Goal: Communication & Community: Answer question/provide support

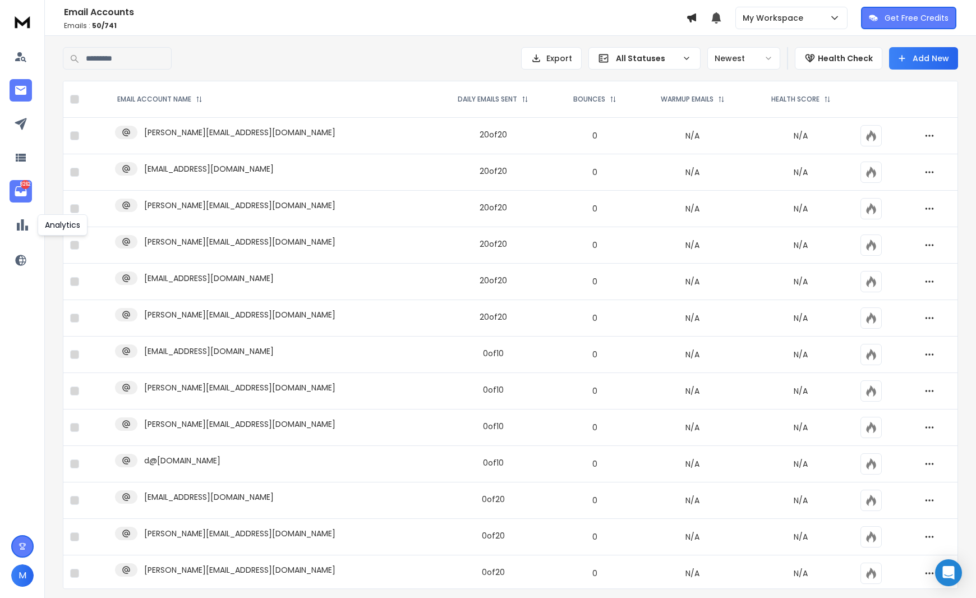
click at [18, 191] on icon at bounding box center [21, 191] width 12 height 10
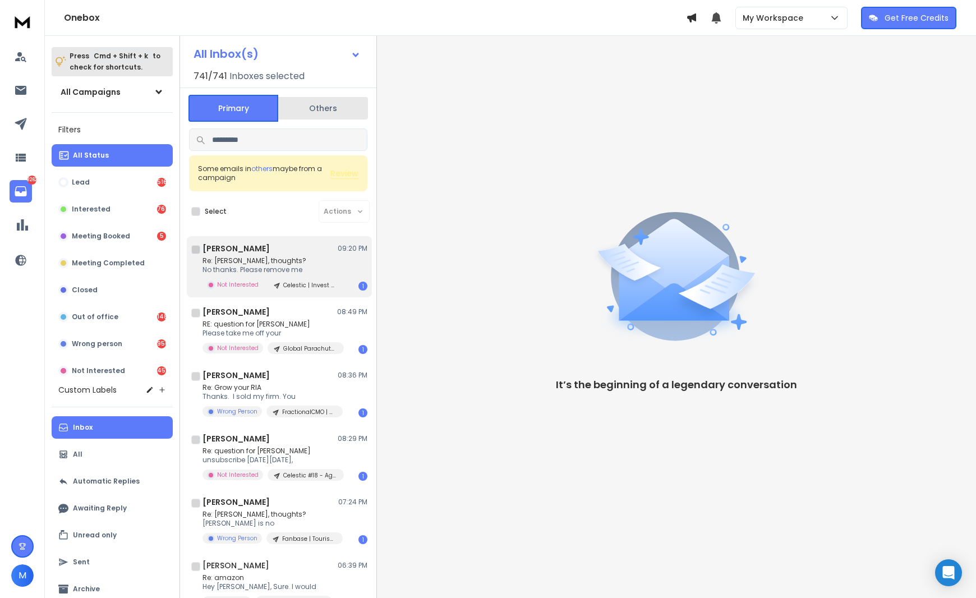
click at [256, 245] on h1 "[PERSON_NAME]" at bounding box center [236, 248] width 67 height 11
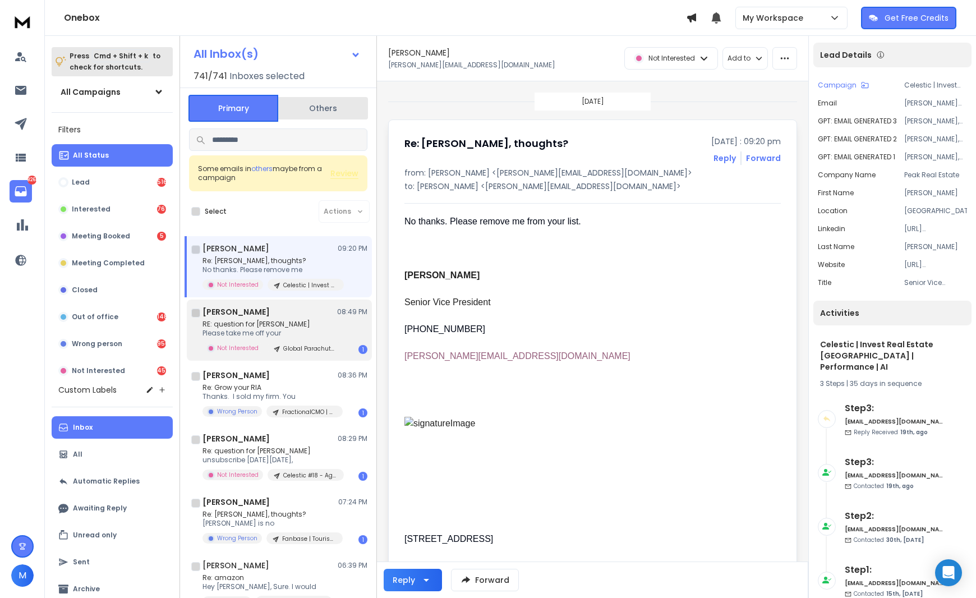
click at [325, 305] on div "Linda Inman 08:49 PM RE: question for Linda Please take me off your Not Interes…" at bounding box center [279, 330] width 185 height 61
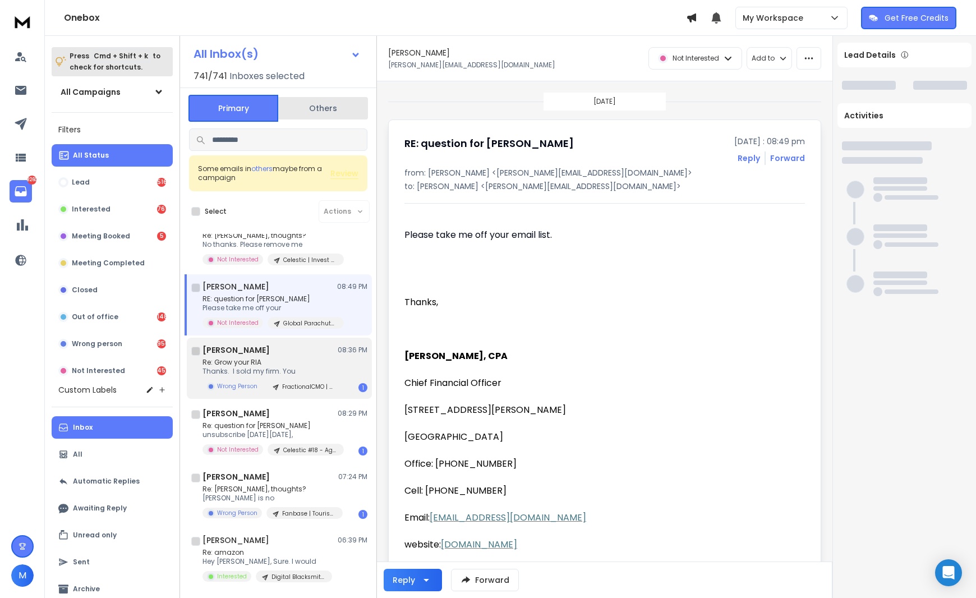
click at [325, 351] on div "Curt Lyman 08:36 PM" at bounding box center [285, 349] width 165 height 11
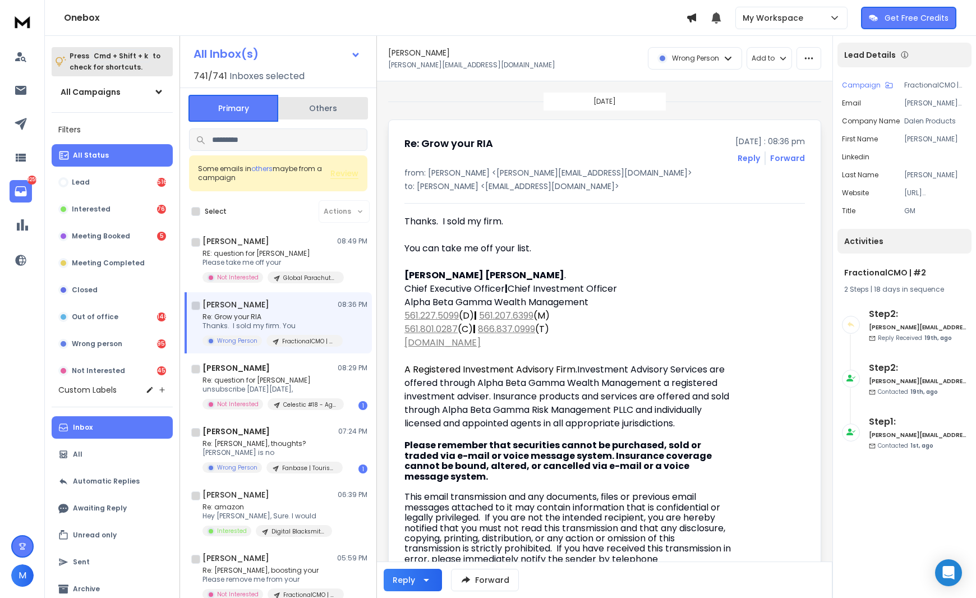
scroll to position [85, 0]
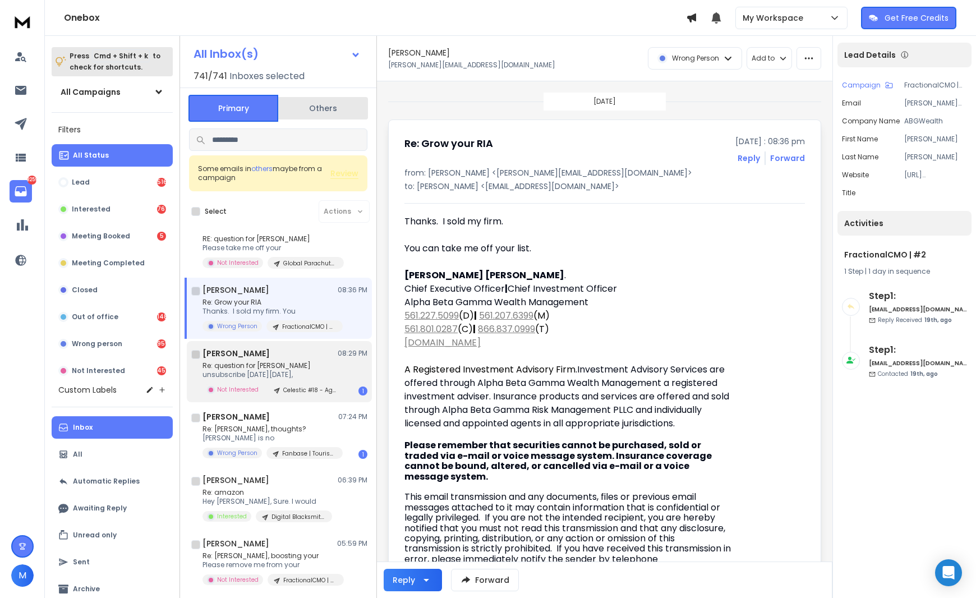
click at [325, 351] on div "Shelly Alvarez 08:29 PM" at bounding box center [285, 353] width 165 height 11
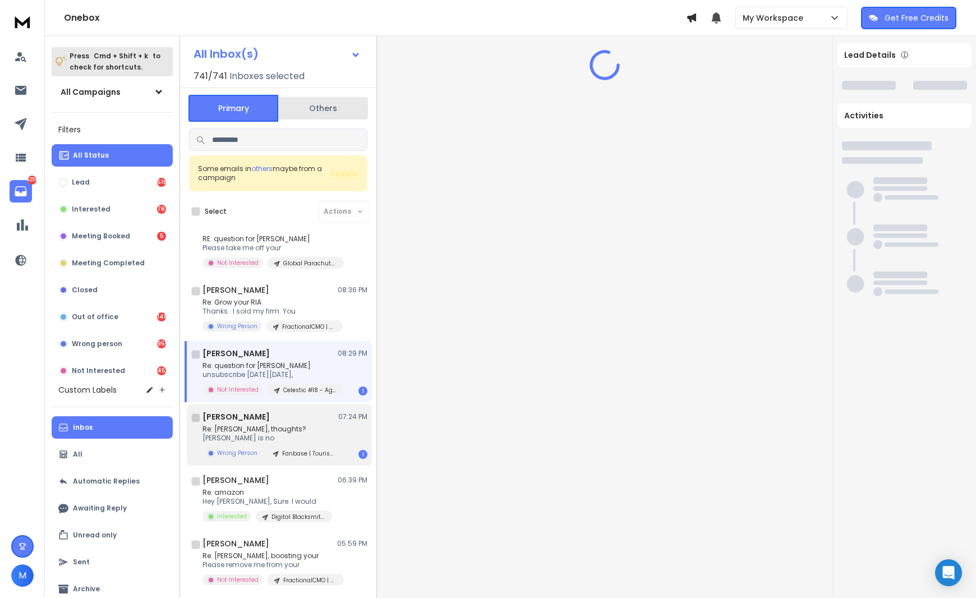
click at [324, 459] on div "Lisa Sterns 07:24 PM Re: David, thoughts? Ji Brian David is no Wrong Person Fan…" at bounding box center [279, 435] width 185 height 61
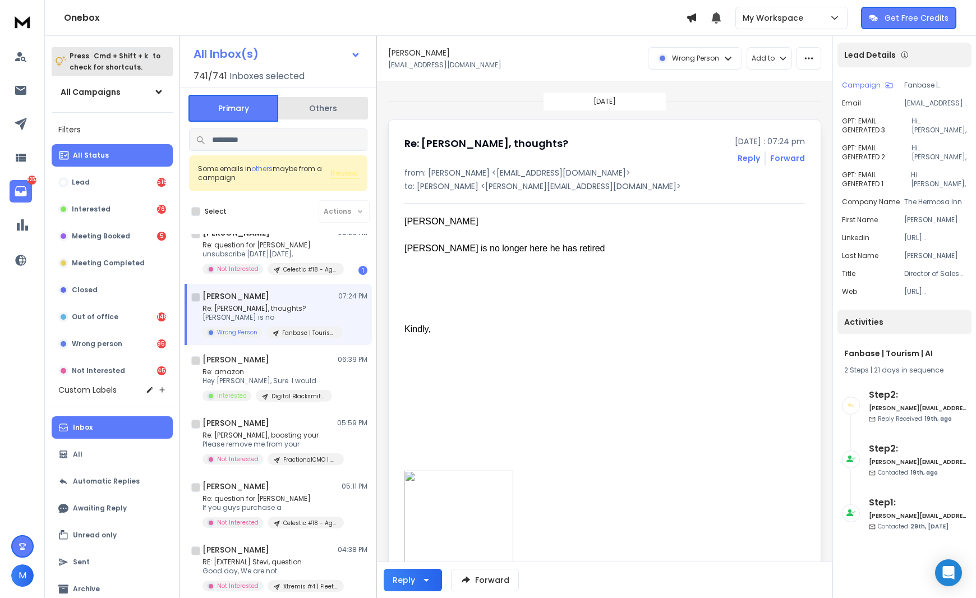
scroll to position [209, 0]
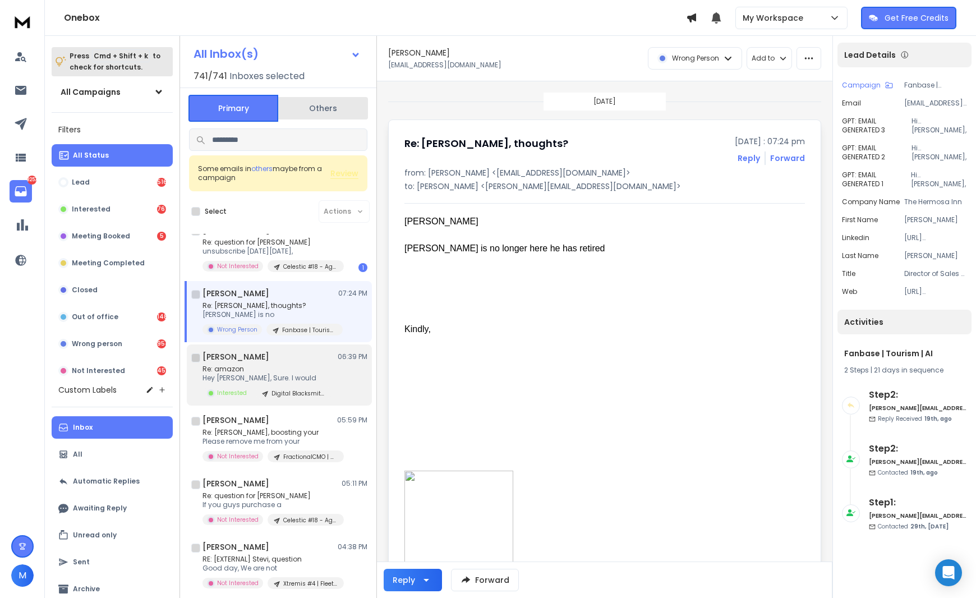
click at [321, 370] on p "Re: amazon" at bounding box center [268, 369] width 130 height 9
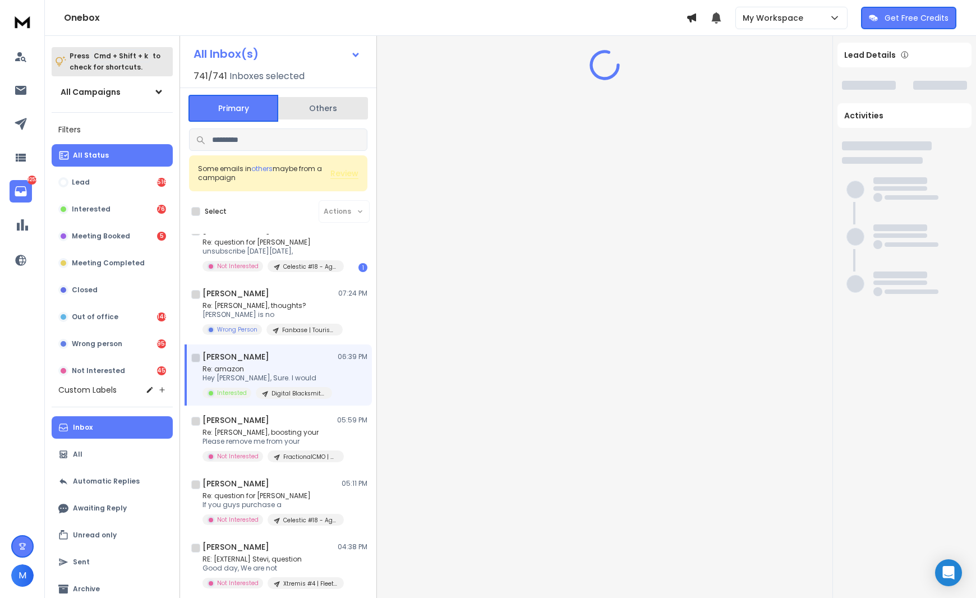
scroll to position [0, 0]
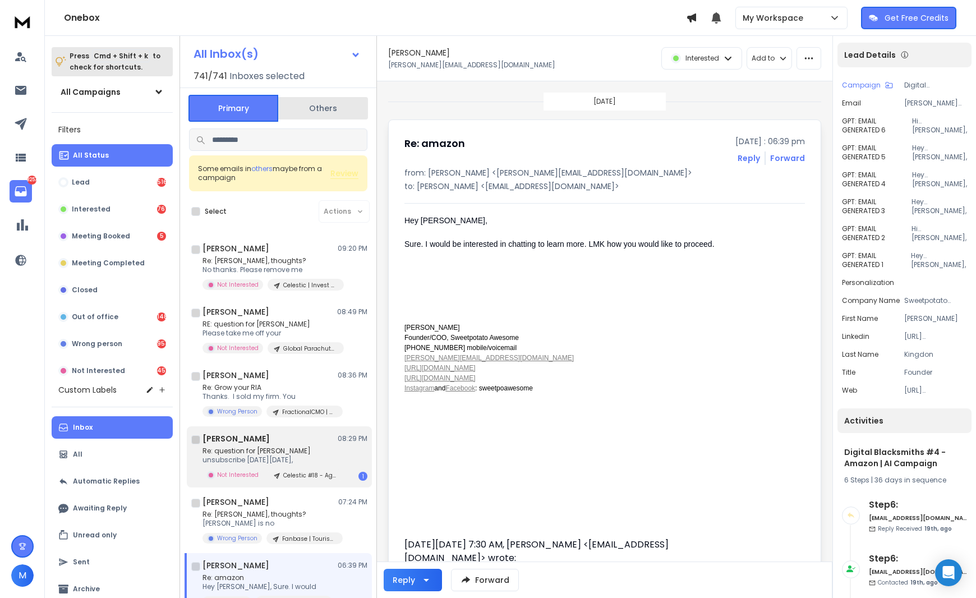
click at [269, 471] on div "Celestic #18 - Agencies | [GEOGRAPHIC_DATA] | PERFORMANCE | AI CAMPAIGN" at bounding box center [306, 475] width 76 height 12
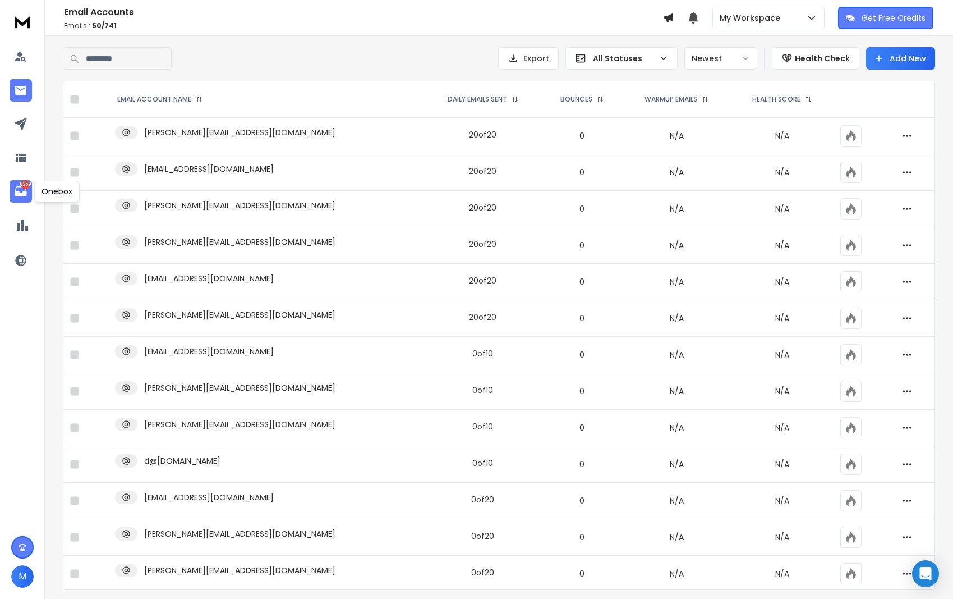
click at [17, 192] on icon at bounding box center [21, 191] width 12 height 10
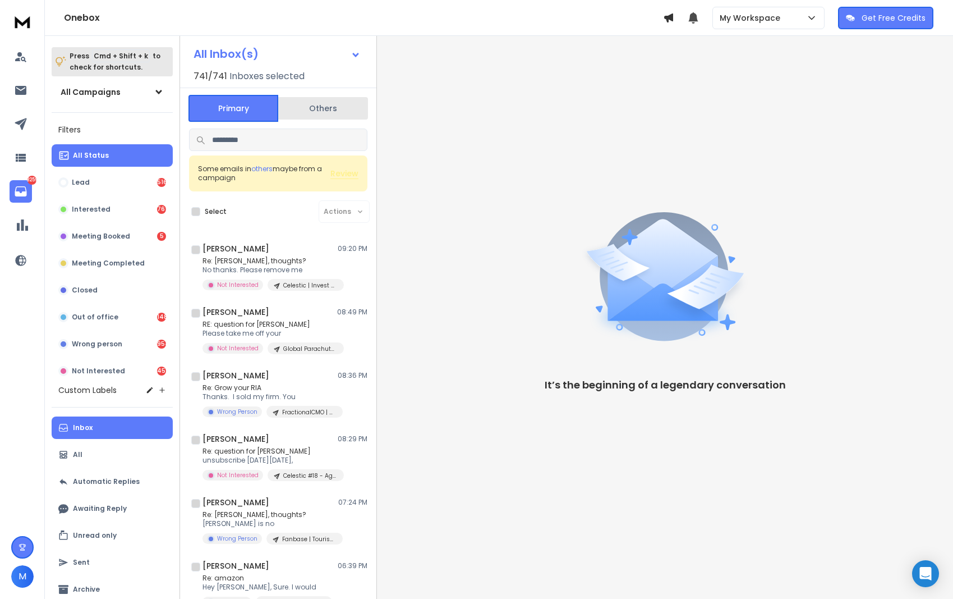
click at [116, 108] on div "Press Cmd + Shift + k to check for shortcuts. All Campaigns All Campaigns Filte…" at bounding box center [112, 335] width 135 height 599
click at [117, 96] on h1 "All Campaigns" at bounding box center [91, 91] width 60 height 11
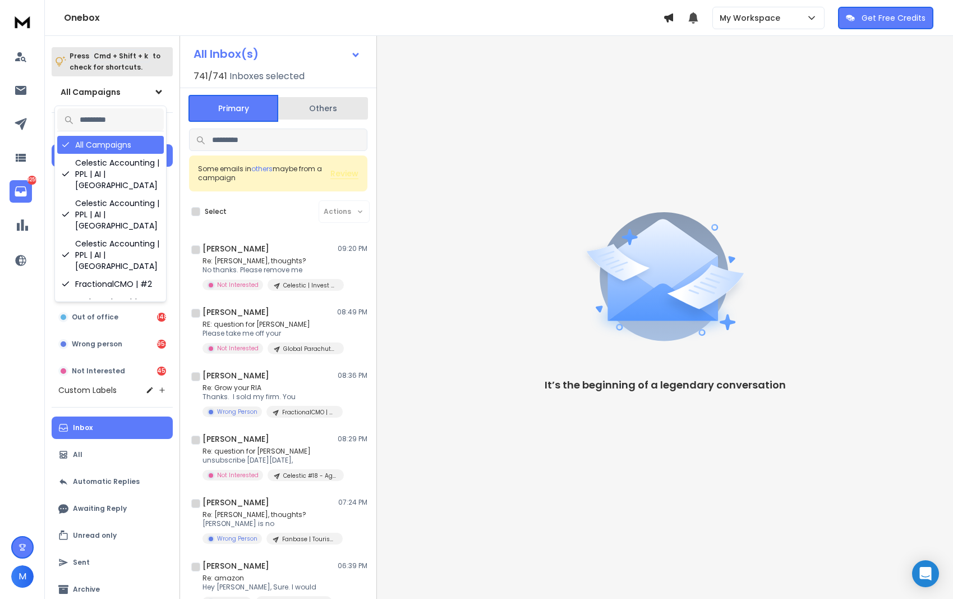
click at [104, 143] on div "All Campaigns" at bounding box center [110, 145] width 107 height 18
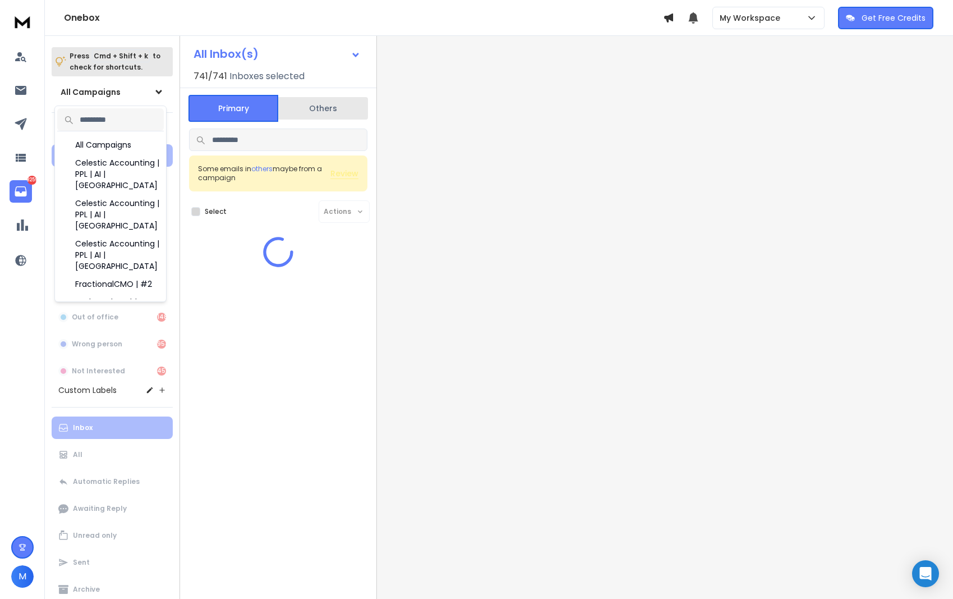
click at [105, 125] on input at bounding box center [110, 119] width 107 height 22
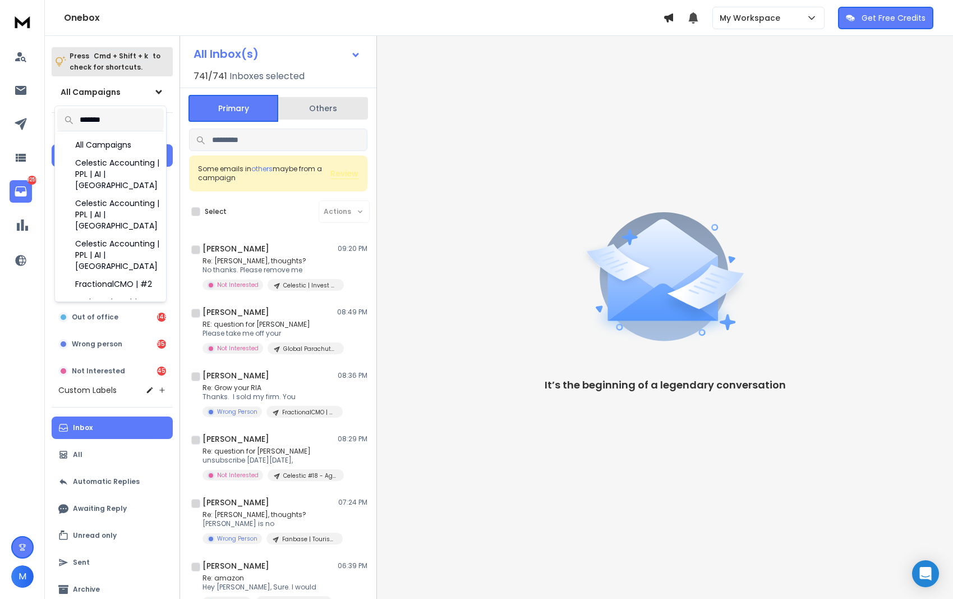
type input "*******"
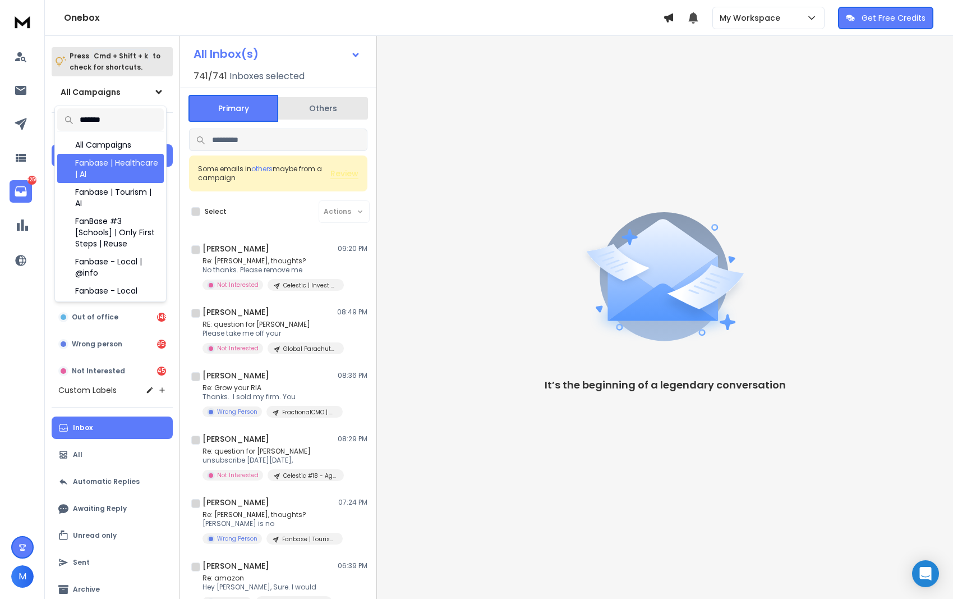
click at [97, 162] on div "Fanbase | Healthcare | AI" at bounding box center [110, 168] width 107 height 29
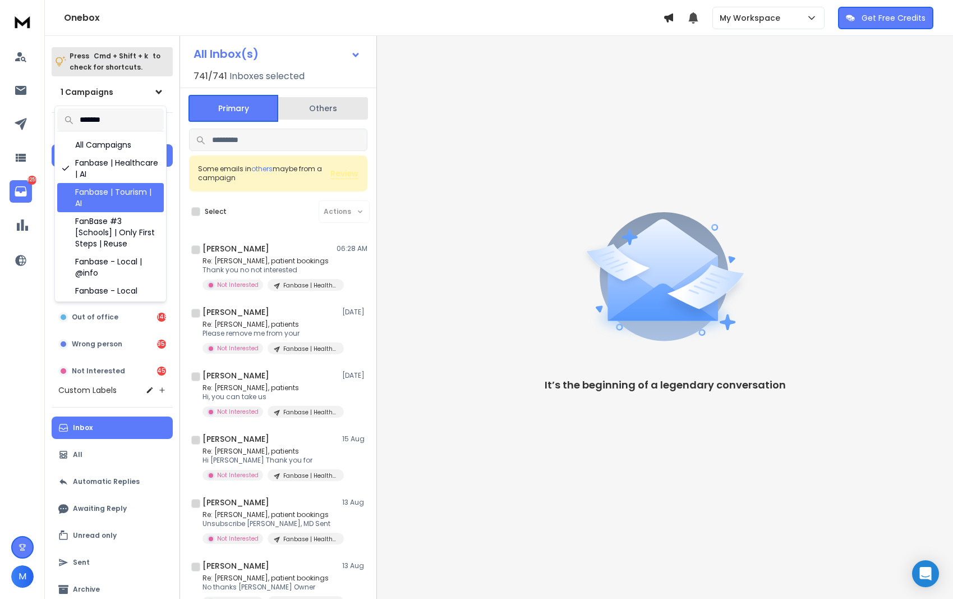
click at [97, 194] on div "Fanbase | Tourism | AI" at bounding box center [110, 197] width 107 height 29
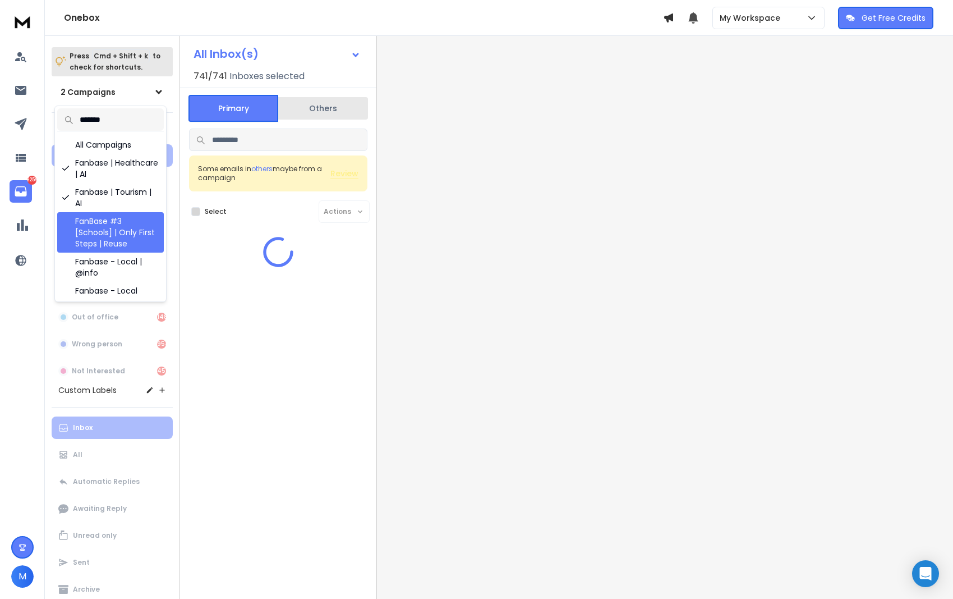
click at [97, 237] on div "FanBase #3 [Schools] | Only First Steps | Reuse" at bounding box center [110, 232] width 107 height 40
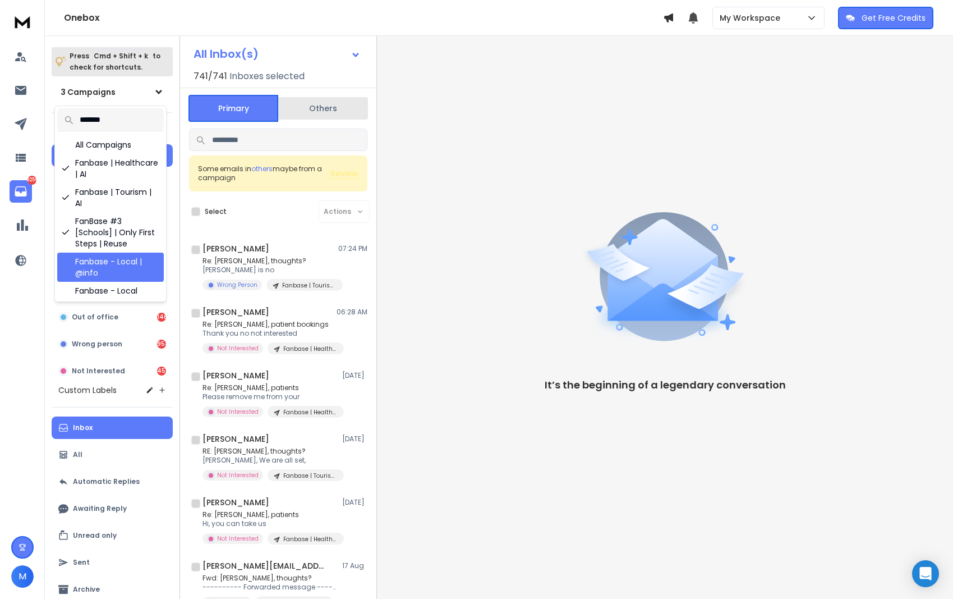
click at [97, 280] on div "Fanbase - Local | @info" at bounding box center [110, 266] width 107 height 29
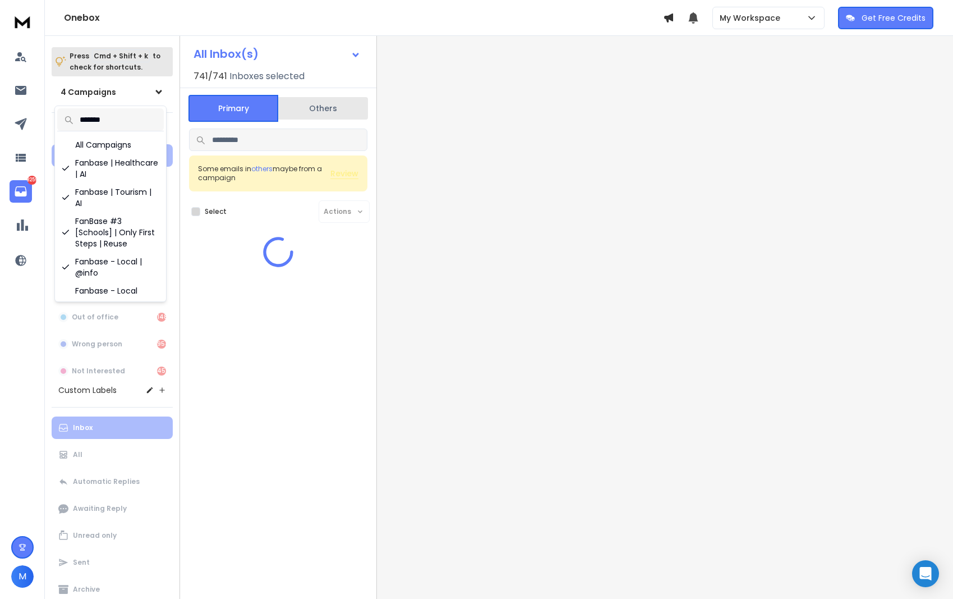
click at [34, 291] on div "8259 M" at bounding box center [22, 299] width 45 height 599
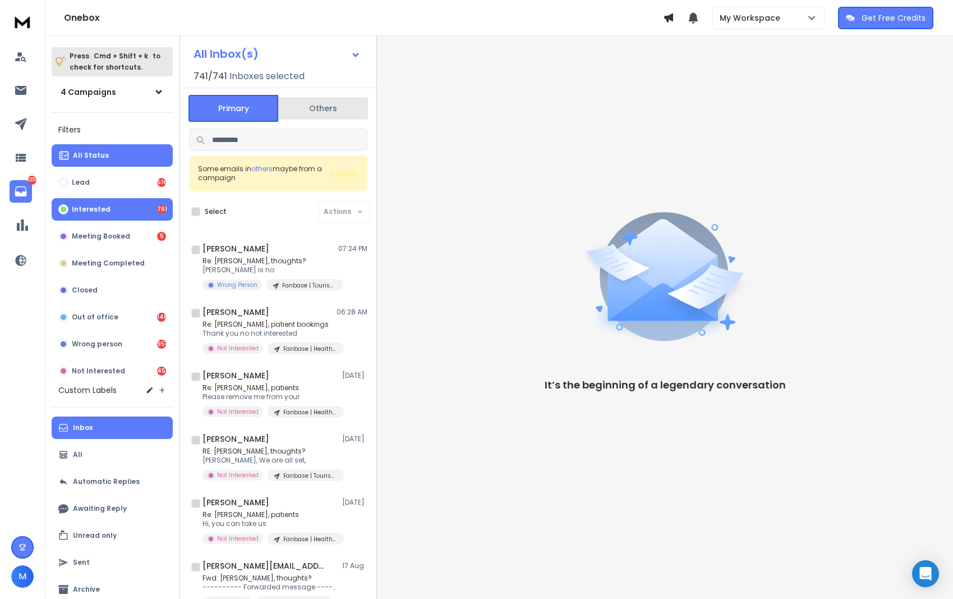
click at [84, 211] on p "Interested" at bounding box center [91, 209] width 39 height 9
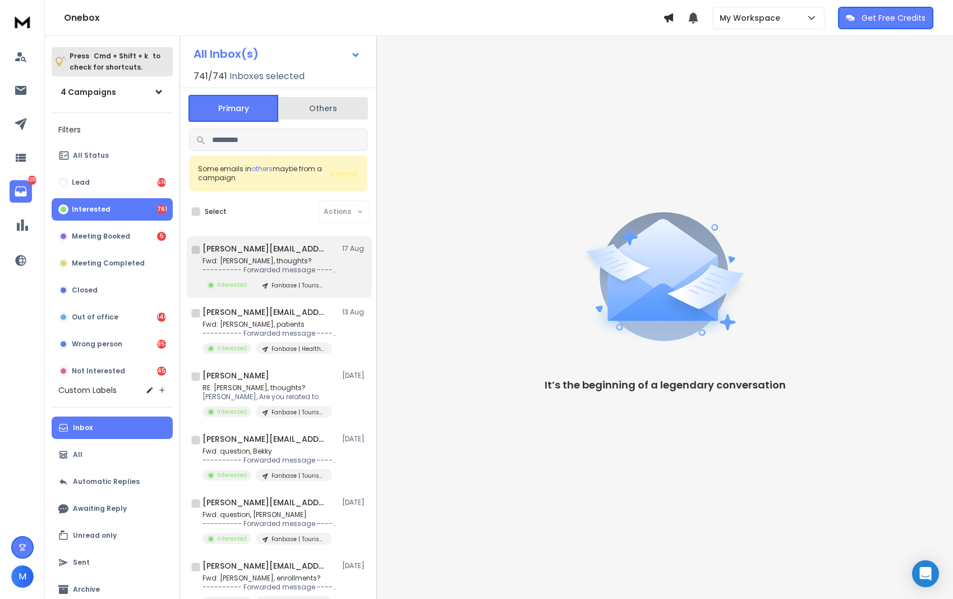
click at [209, 279] on div "Interested Fanbase | Tourism | AI" at bounding box center [270, 285] width 135 height 12
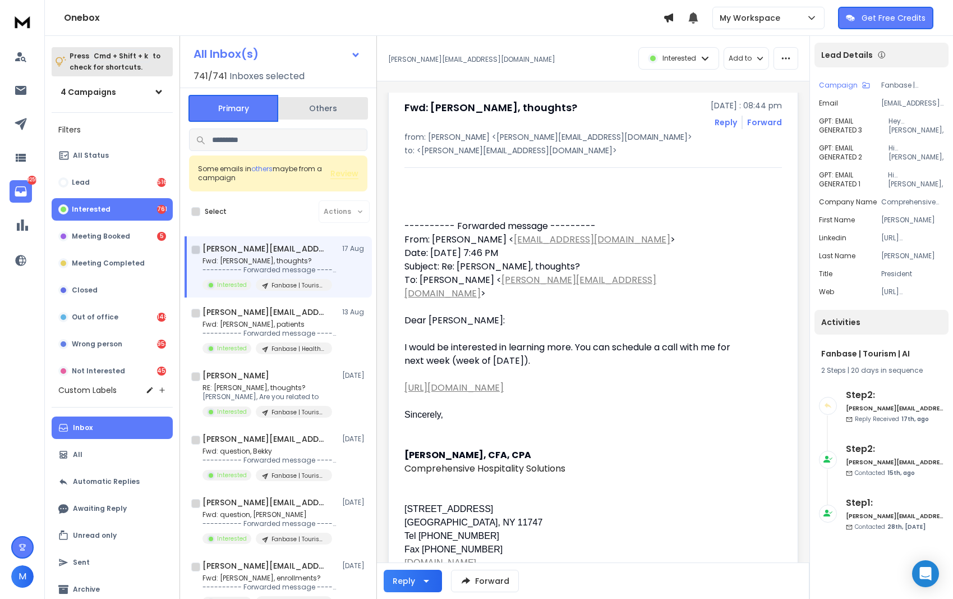
scroll to position [39, 0]
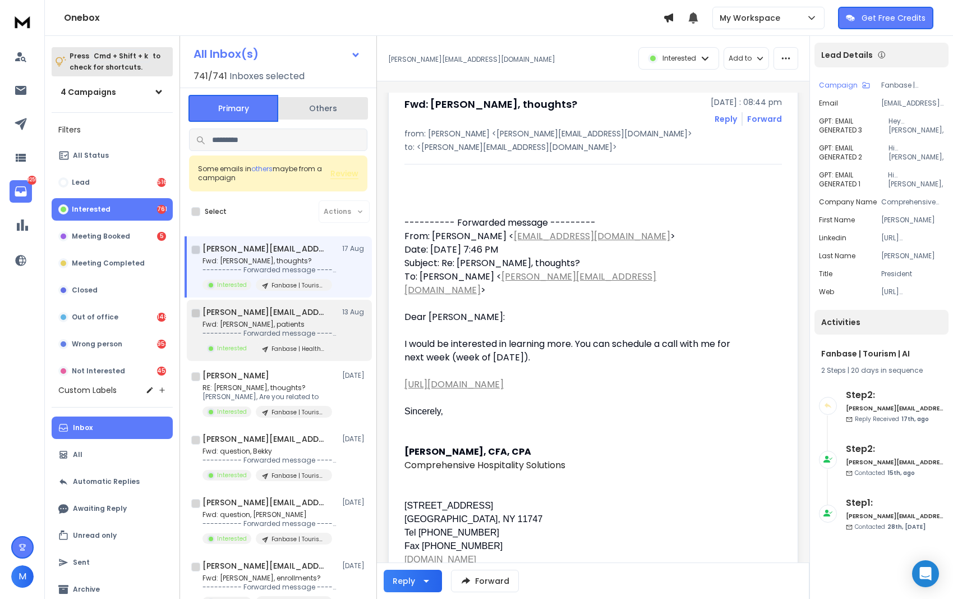
click at [319, 321] on p "Fwd: [PERSON_NAME], patients" at bounding box center [270, 324] width 135 height 9
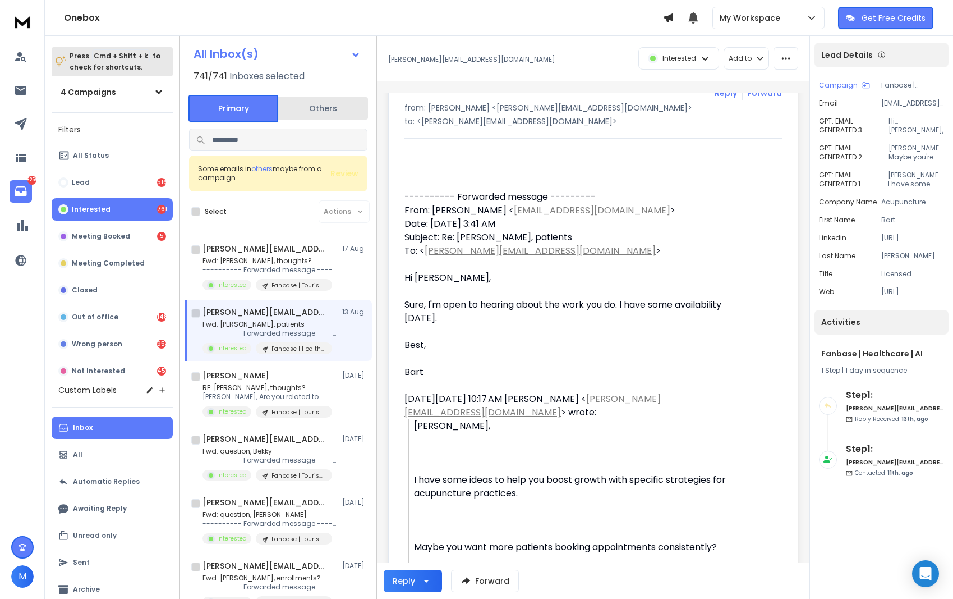
scroll to position [70, 0]
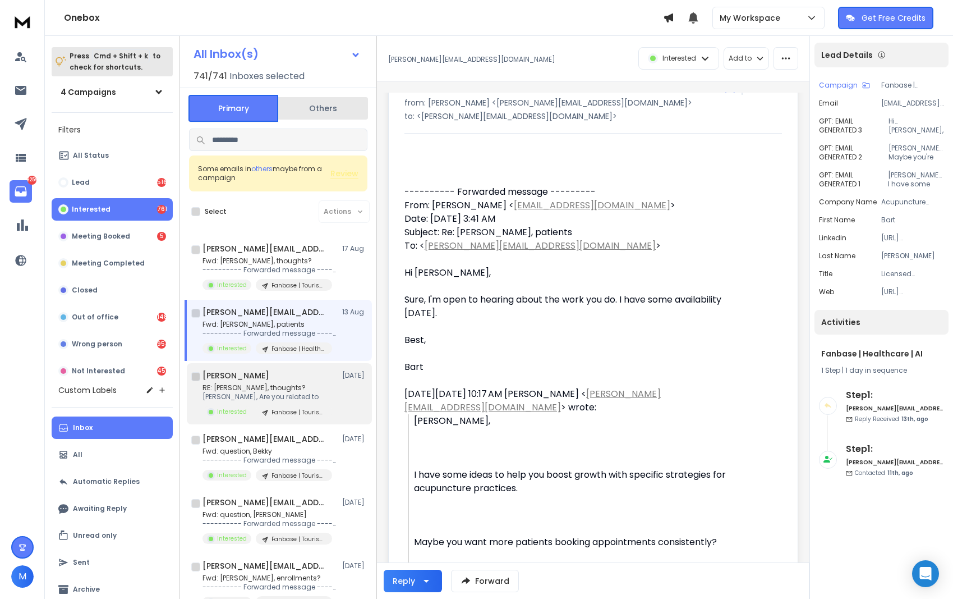
click at [303, 371] on div "[PERSON_NAME] [DATE]" at bounding box center [285, 375] width 165 height 11
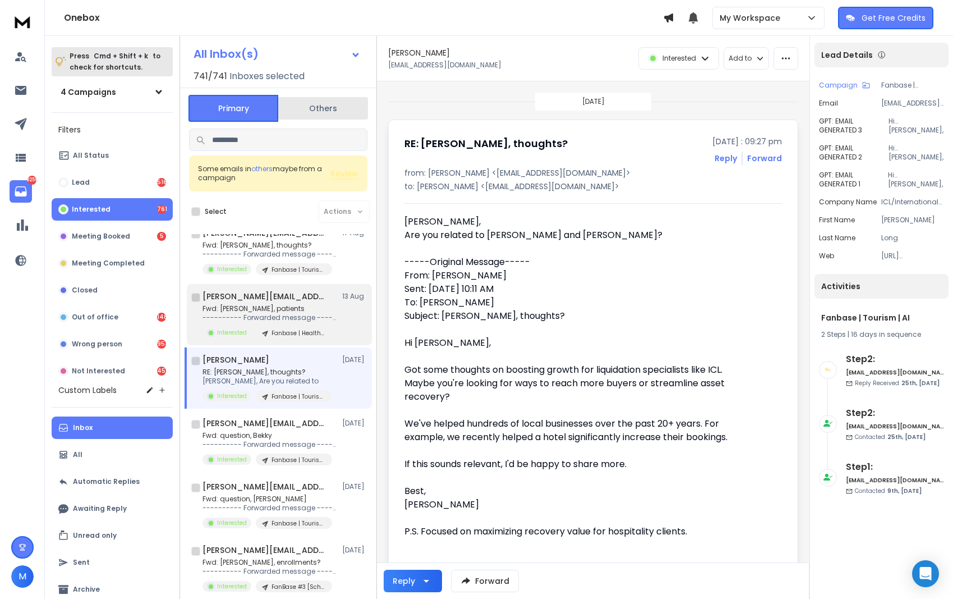
scroll to position [19, 0]
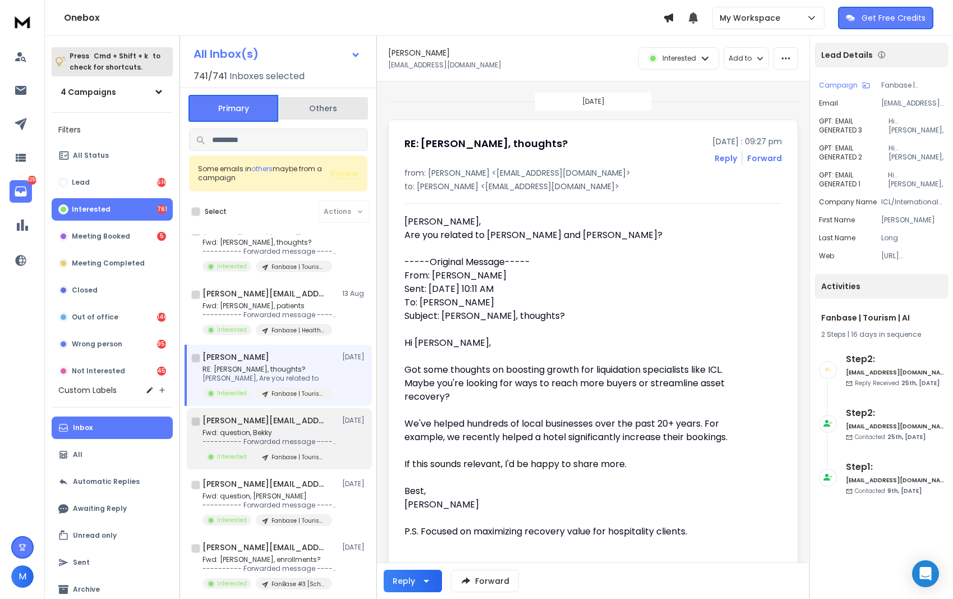
click at [281, 419] on h1 "[PERSON_NAME][EMAIL_ADDRESS][DOMAIN_NAME]" at bounding box center [264, 420] width 123 height 11
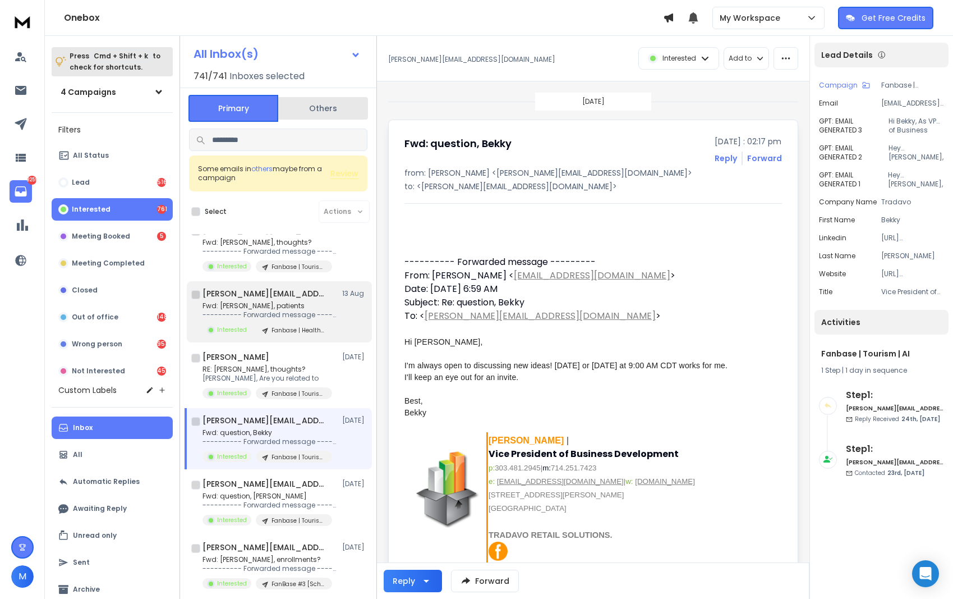
click at [289, 319] on div "Fwd: [PERSON_NAME], patients ---------- Forwarded message --------- From: [PERS…" at bounding box center [270, 318] width 135 height 34
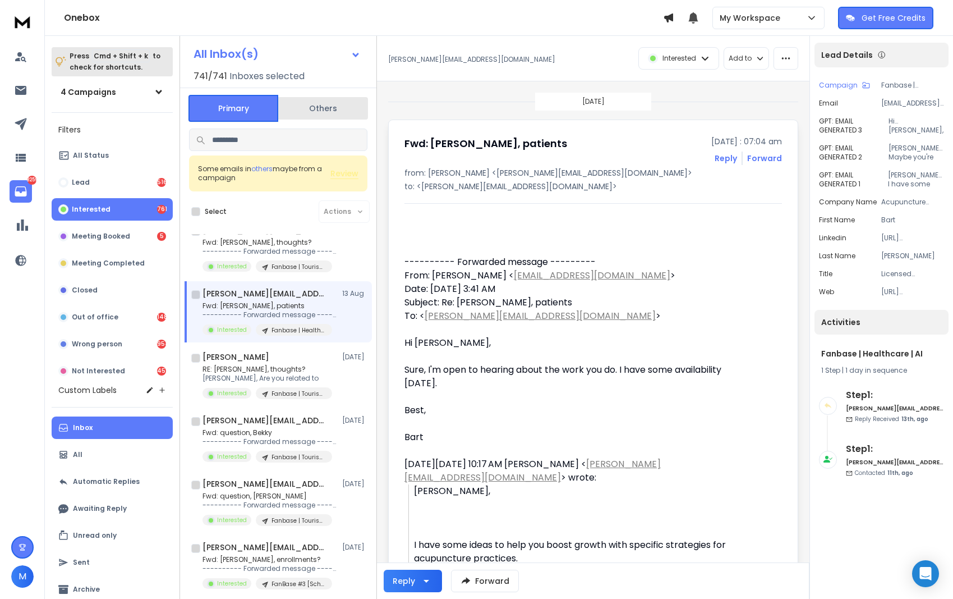
click at [444, 273] on div "From: [PERSON_NAME] < [PERSON_NAME][EMAIL_ADDRESS][DOMAIN_NAME] >" at bounding box center [569, 275] width 328 height 13
drag, startPoint x: 444, startPoint y: 273, endPoint x: 675, endPoint y: 272, distance: 230.6
click at [675, 272] on div "From: [PERSON_NAME] < [PERSON_NAME][EMAIL_ADDRESS][DOMAIN_NAME] >" at bounding box center [569, 275] width 328 height 13
copy div "[PERSON_NAME] < [PERSON_NAME][EMAIL_ADDRESS][DOMAIN_NAME]"
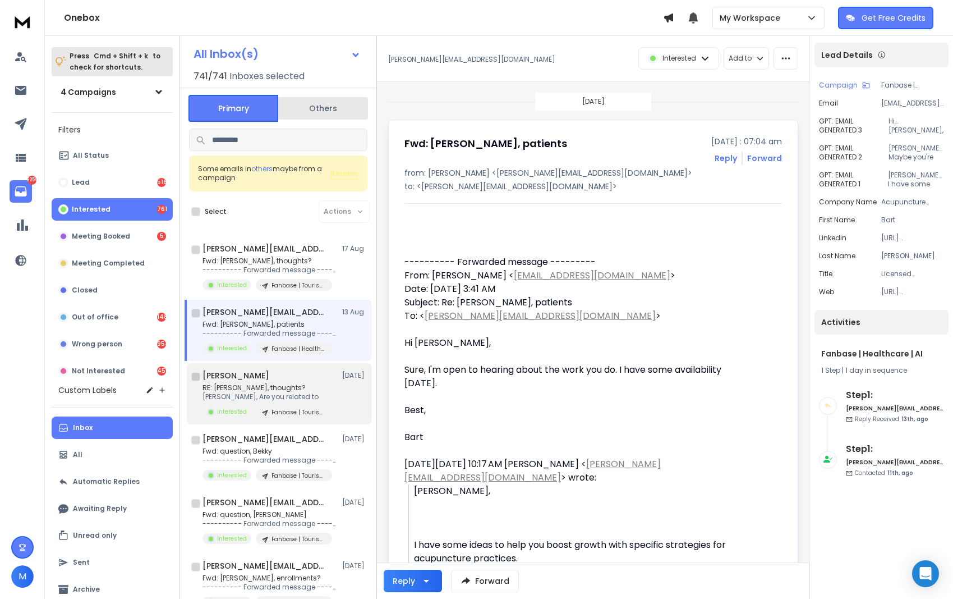
click at [301, 394] on p "[PERSON_NAME], Are you related to" at bounding box center [268, 396] width 130 height 9
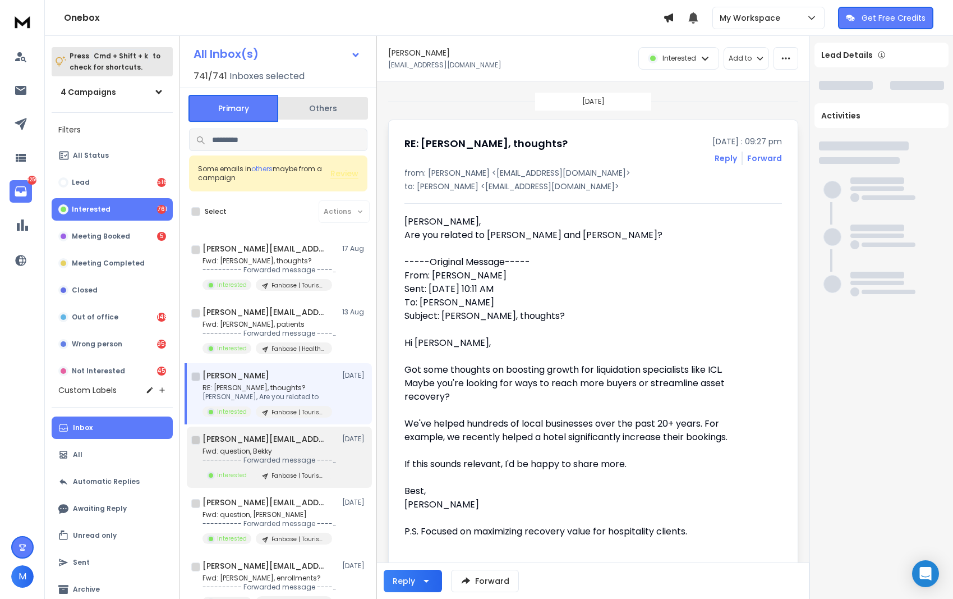
click at [301, 453] on p "Fwd: question, Bekky" at bounding box center [270, 451] width 135 height 9
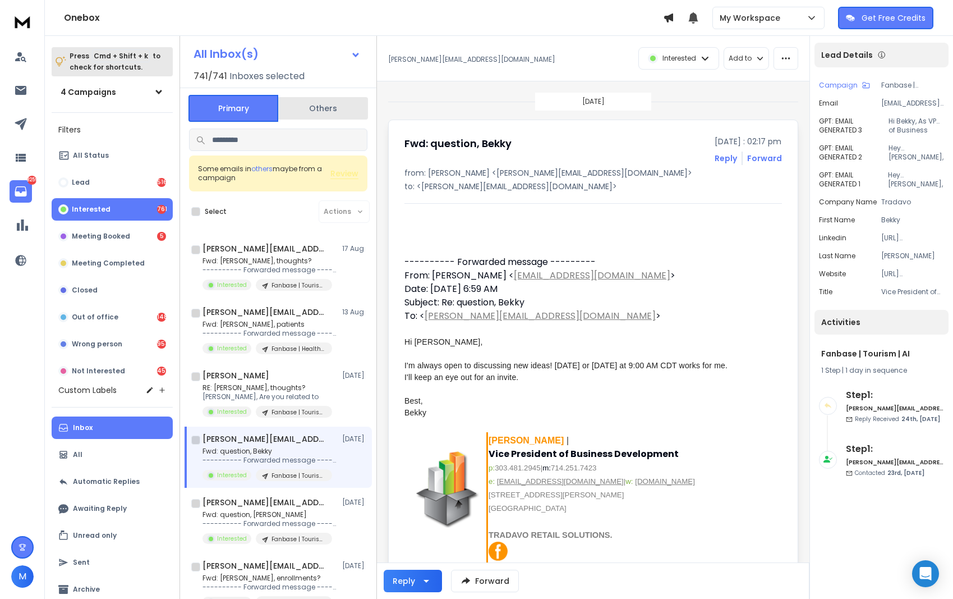
click at [444, 278] on div "From: [PERSON_NAME] < [EMAIL_ADDRESS][DOMAIN_NAME] >" at bounding box center [569, 275] width 328 height 13
drag, startPoint x: 444, startPoint y: 278, endPoint x: 601, endPoint y: 277, distance: 157.7
click at [601, 277] on div "From: [PERSON_NAME] < [EMAIL_ADDRESS][DOMAIN_NAME] >" at bounding box center [569, 275] width 328 height 13
copy div "[PERSON_NAME] < [EMAIL_ADDRESS][DOMAIN_NAME]"
click at [291, 505] on h1 "[PERSON_NAME][EMAIL_ADDRESS][DOMAIN_NAME]" at bounding box center [264, 502] width 123 height 11
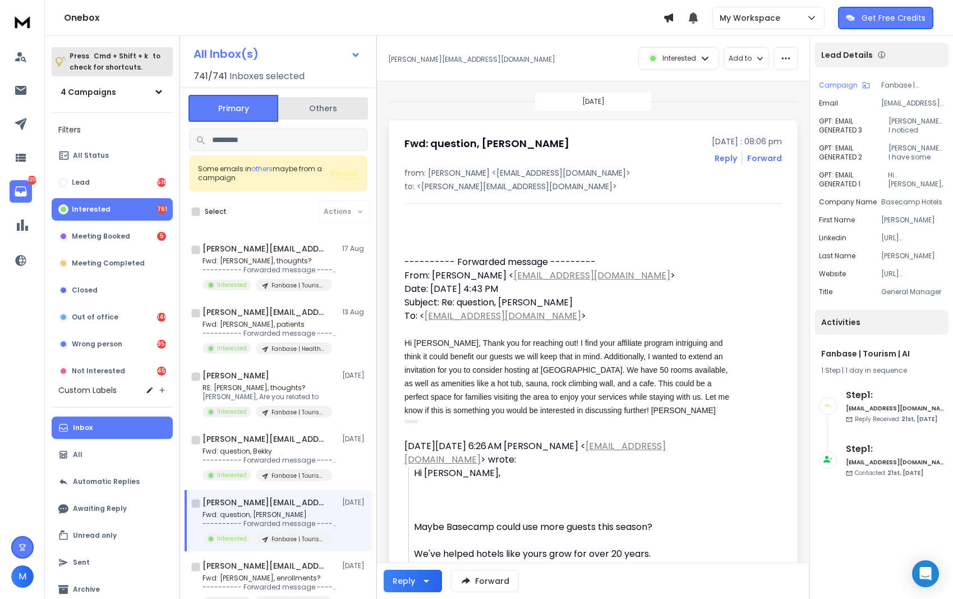
click at [448, 273] on div "From: [PERSON_NAME] < [PERSON_NAME][EMAIL_ADDRESS][DOMAIN_NAME] >" at bounding box center [569, 275] width 328 height 13
click at [452, 277] on div "From: [PERSON_NAME] < [PERSON_NAME][EMAIL_ADDRESS][DOMAIN_NAME] >" at bounding box center [569, 275] width 328 height 13
drag, startPoint x: 452, startPoint y: 277, endPoint x: 666, endPoint y: 277, distance: 213.8
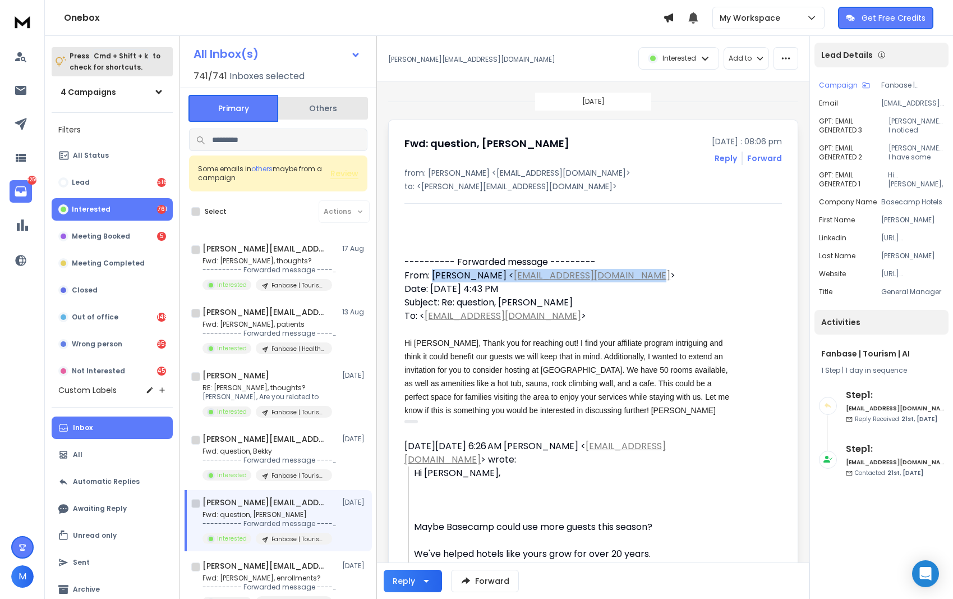
click at [665, 277] on div "From: [PERSON_NAME] < [PERSON_NAME][EMAIL_ADDRESS][DOMAIN_NAME] >" at bounding box center [569, 275] width 328 height 13
copy div "[PERSON_NAME] < [PERSON_NAME][EMAIL_ADDRESS][DOMAIN_NAME]"
click at [120, 91] on button "4 Campaigns" at bounding box center [112, 92] width 121 height 22
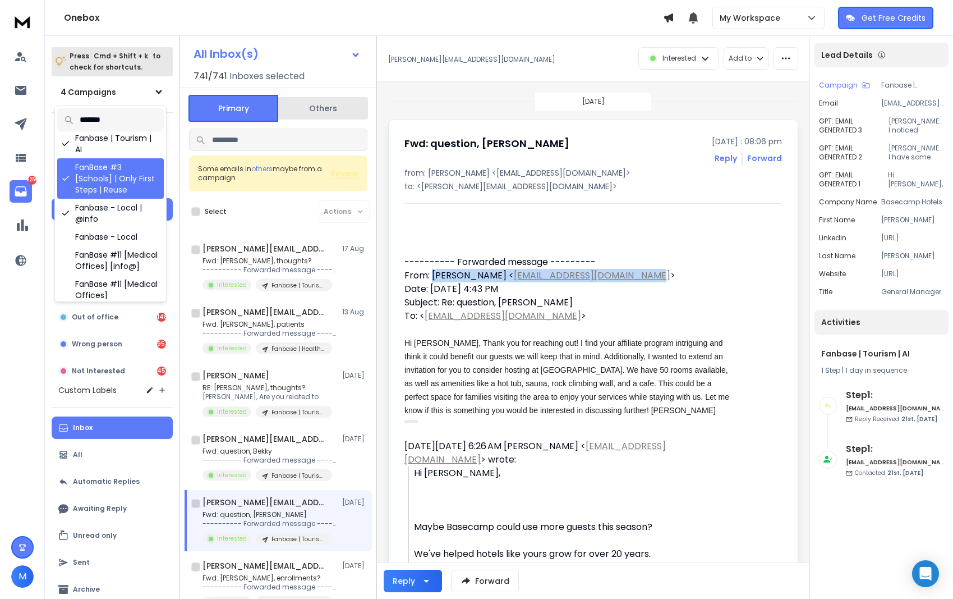
scroll to position [67, 0]
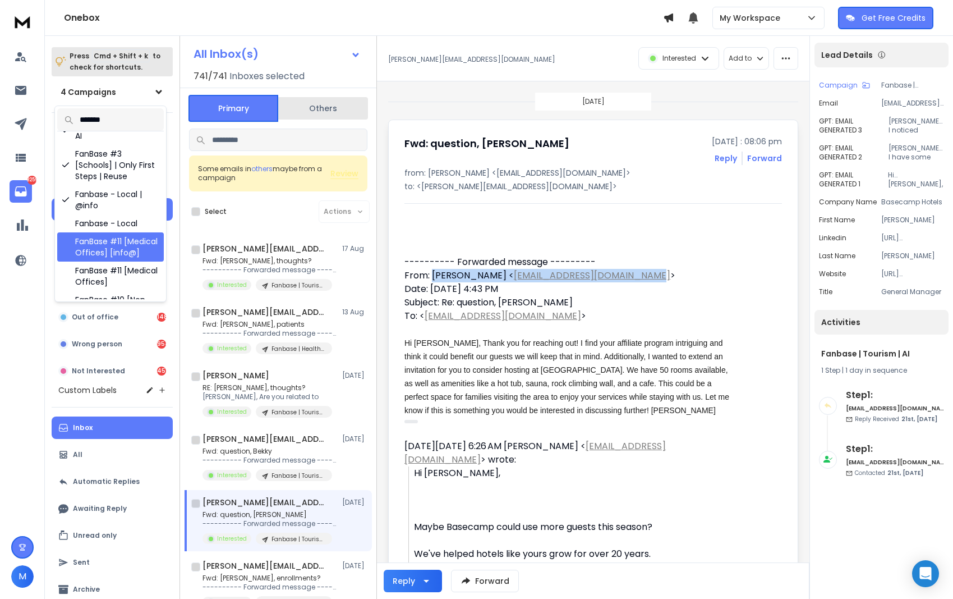
click at [120, 234] on div "FanBase #11 [Medical Offices] [info@]" at bounding box center [110, 246] width 107 height 29
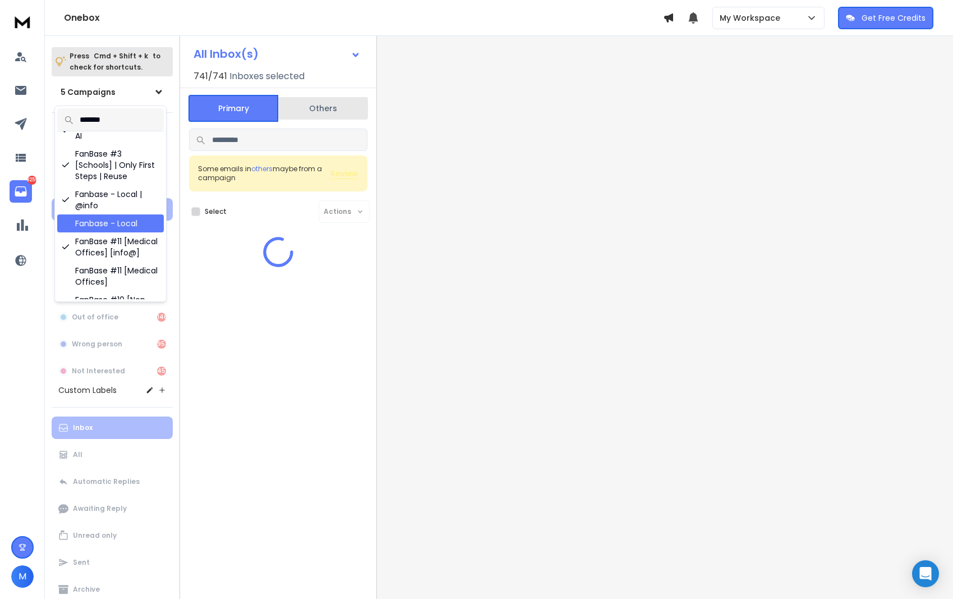
click at [120, 230] on div "Fanbase - Local" at bounding box center [110, 223] width 107 height 18
click at [120, 261] on div "FanBase #11 [Medical Offices] [info@]" at bounding box center [110, 246] width 107 height 29
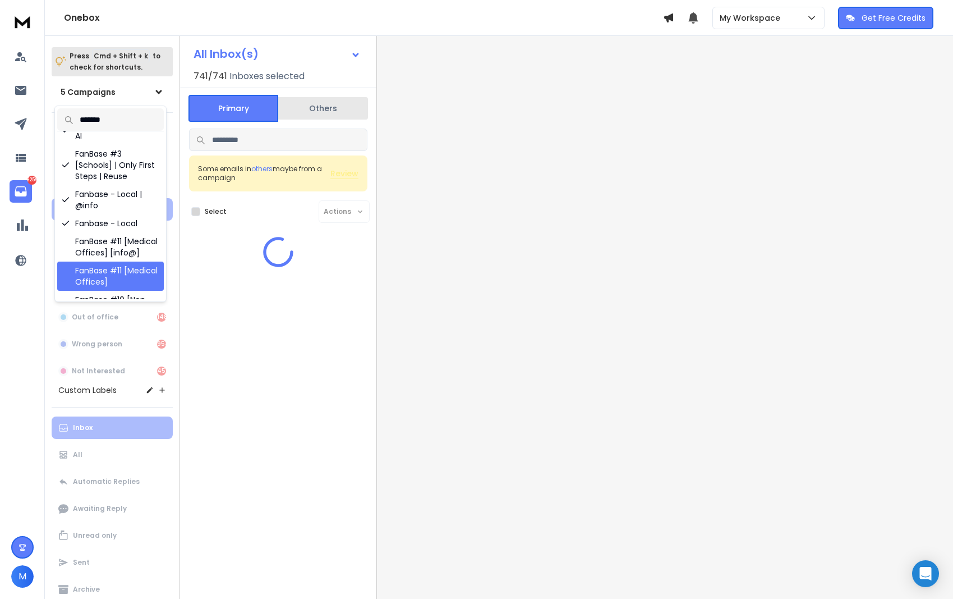
click at [120, 277] on div "FanBase #11 [Medical Offices]" at bounding box center [110, 275] width 107 height 29
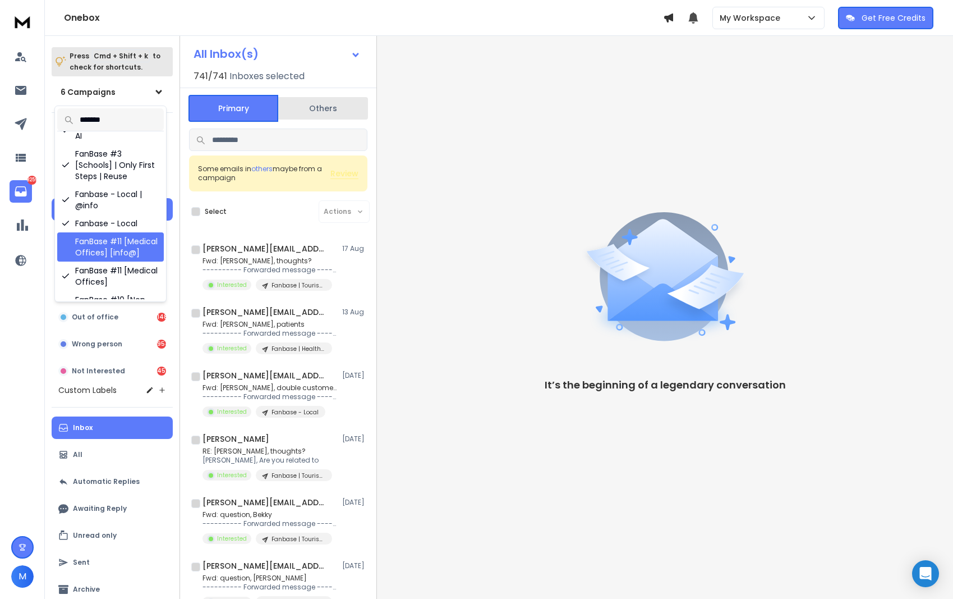
click at [120, 261] on div "FanBase #11 [Medical Offices] [info@]" at bounding box center [110, 246] width 107 height 29
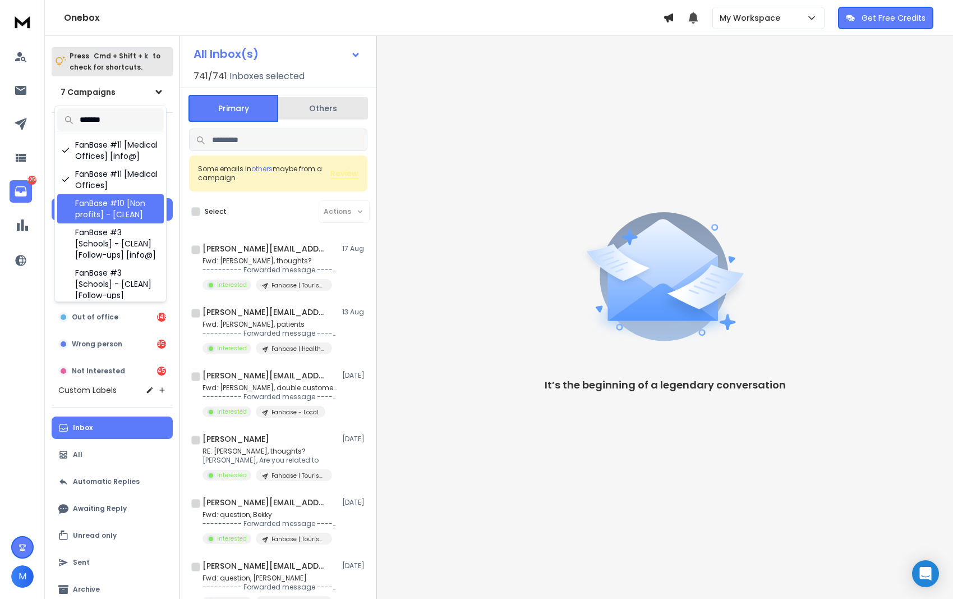
click at [120, 213] on div "FanBase #10 [Non profits] - [CLEAN]" at bounding box center [110, 208] width 107 height 29
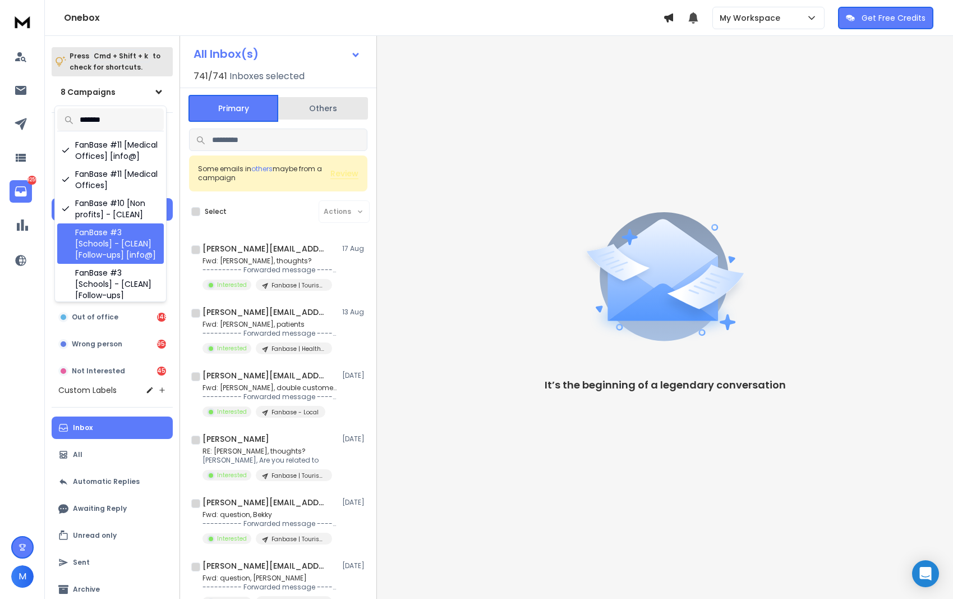
click at [118, 259] on div "FanBase #3 [Schools] - [CLEAN] [Follow-ups] [info@]" at bounding box center [110, 243] width 107 height 40
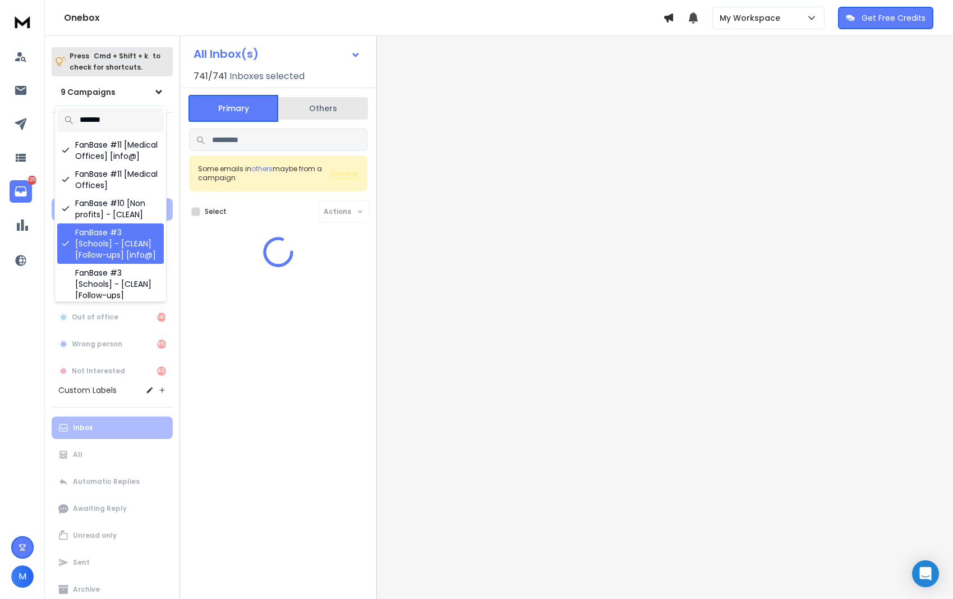
scroll to position [246, 0]
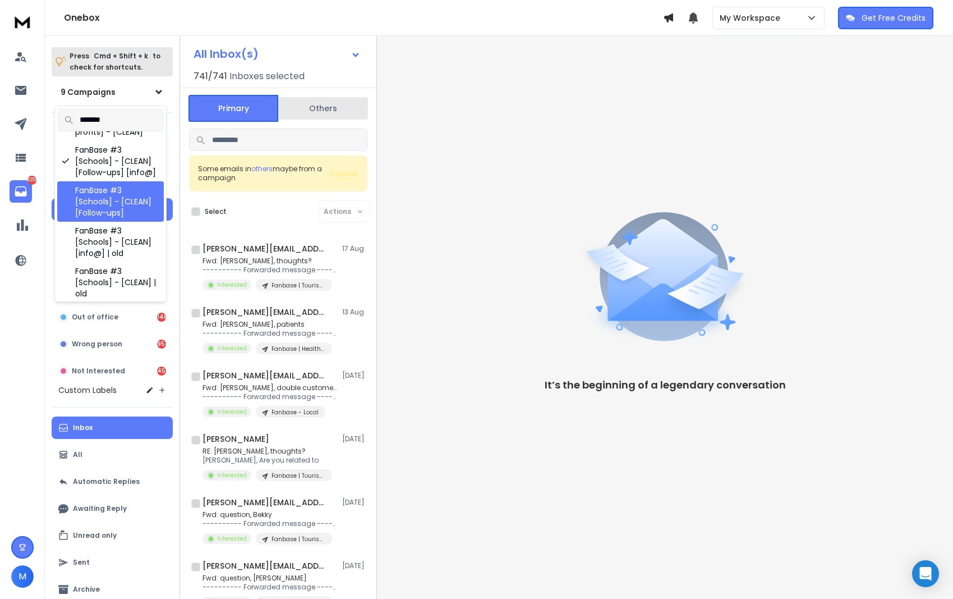
click at [120, 221] on div "FanBase #3 [Schools] - [CLEAN] [Follow-ups]" at bounding box center [110, 201] width 107 height 40
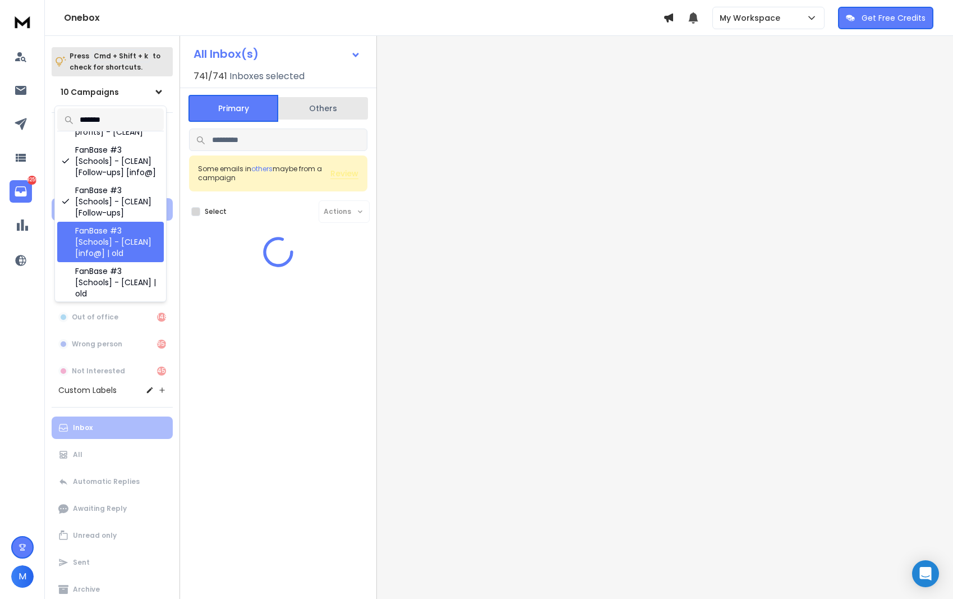
click at [120, 262] on div "FanBase #3 [Schools] - [CLEAN] [info@] | old" at bounding box center [110, 242] width 107 height 40
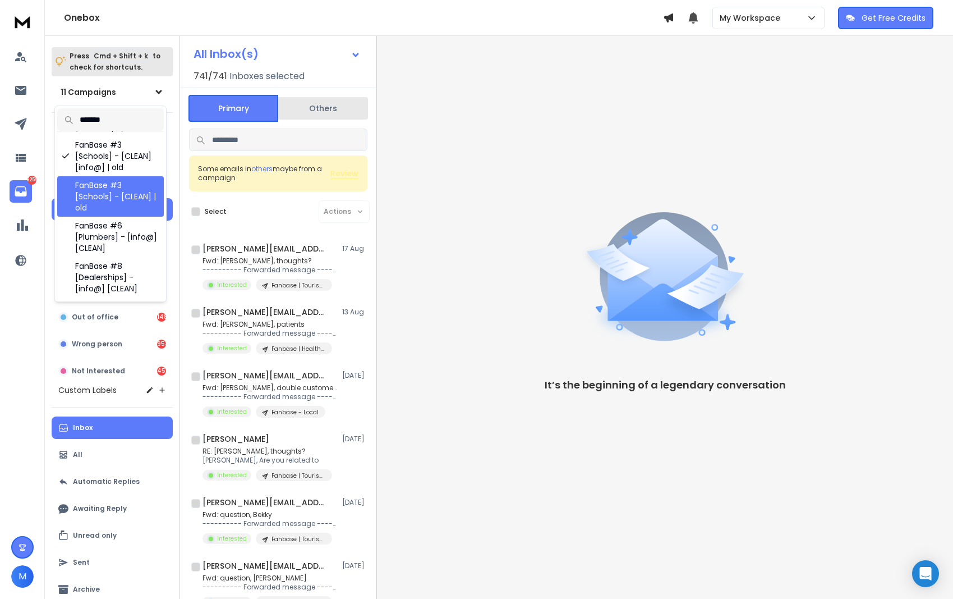
click at [120, 213] on div "FanBase #3 [Schools] - [CLEAN] | old" at bounding box center [110, 196] width 107 height 40
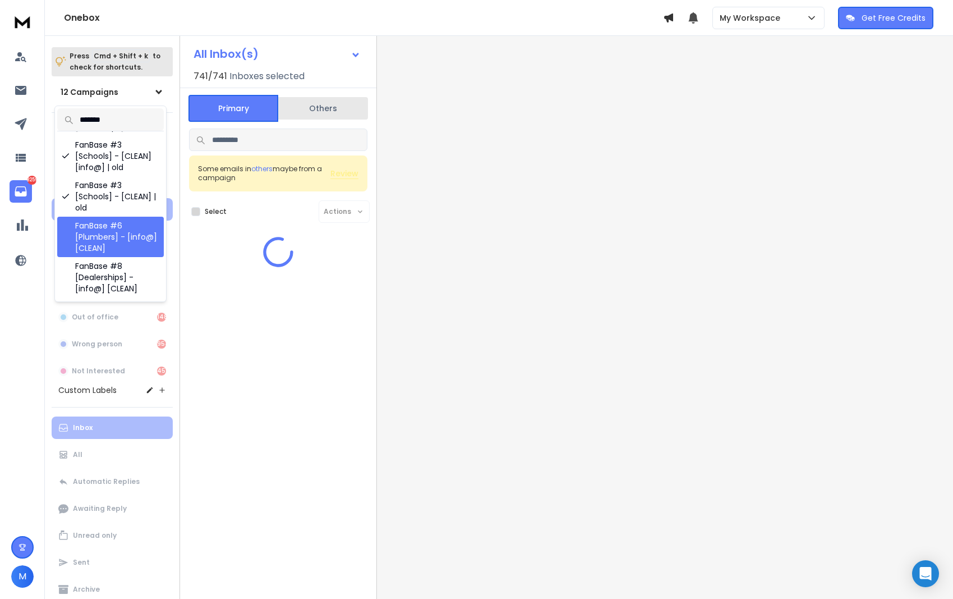
click at [120, 257] on div "FanBase #6 [Plumbers] - [info@] [CLEAN]" at bounding box center [110, 237] width 107 height 40
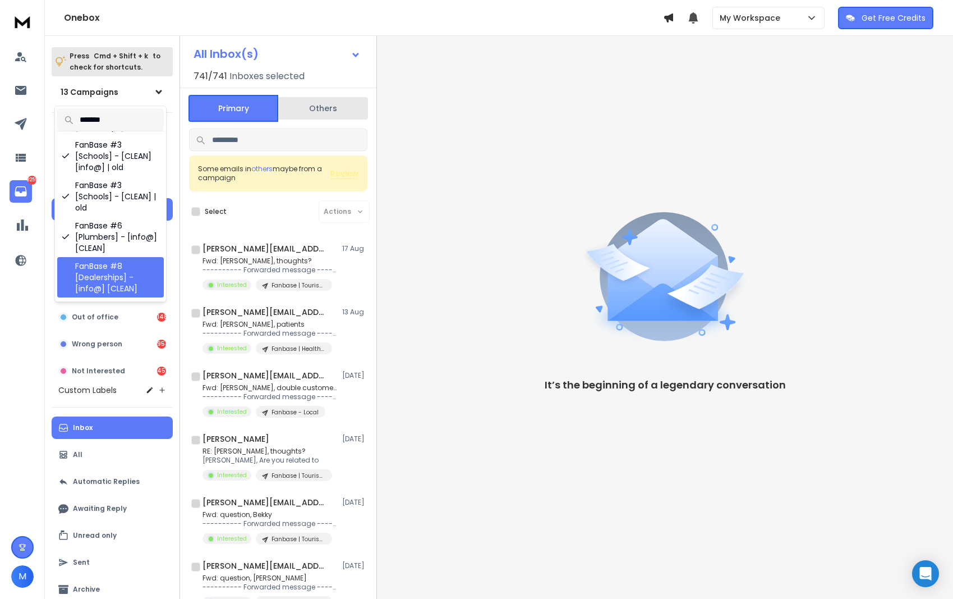
click at [120, 289] on div "FanBase #8 [Dealerships] - [info@] [CLEAN]" at bounding box center [110, 277] width 107 height 40
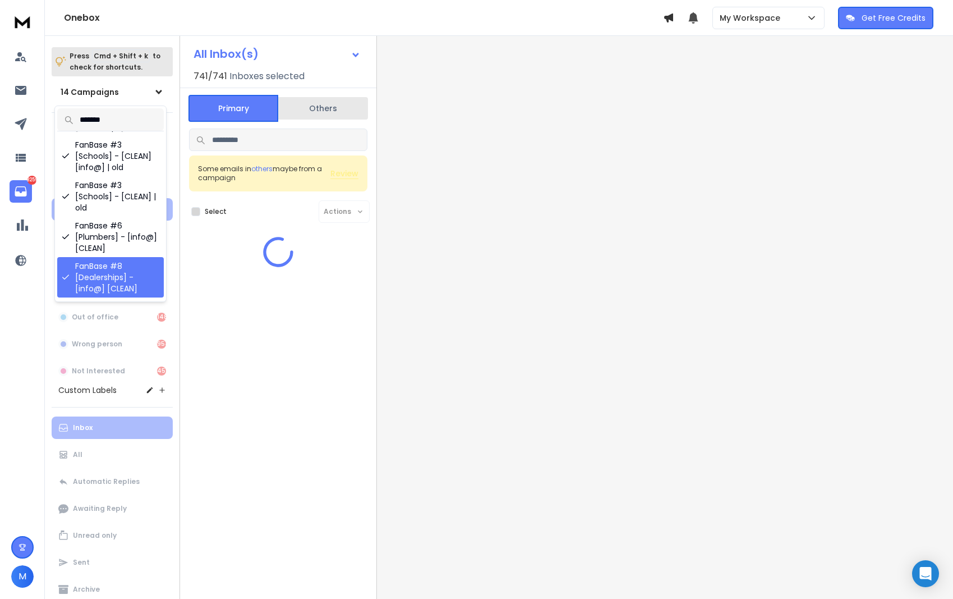
scroll to position [432, 0]
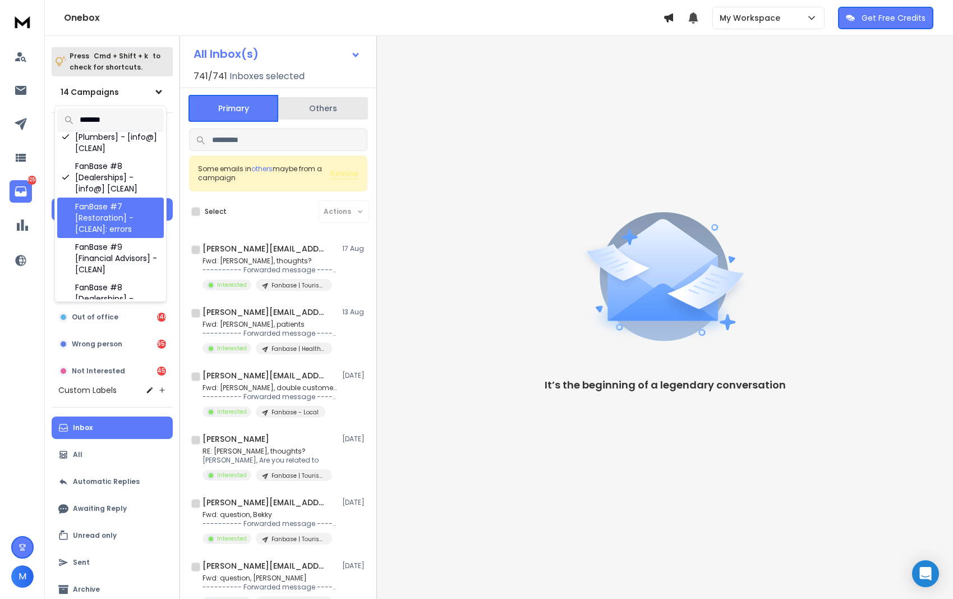
click at [120, 238] on div "FanBase #7 [Restoration] - [CLEAN]: errors" at bounding box center [110, 217] width 107 height 40
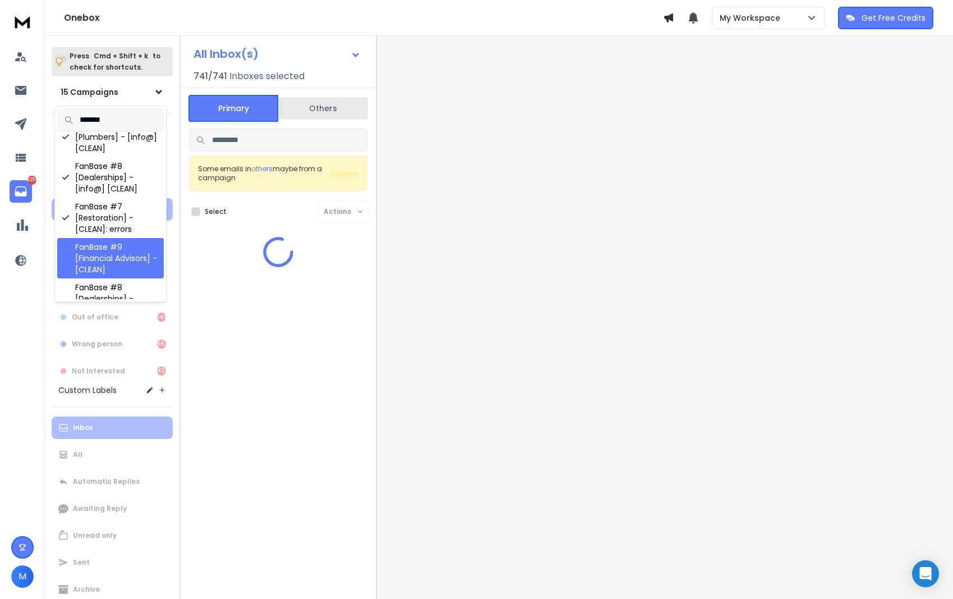
click at [120, 267] on div "FanBase #9 [Financial Advisors] - [CLEAN]" at bounding box center [110, 258] width 107 height 40
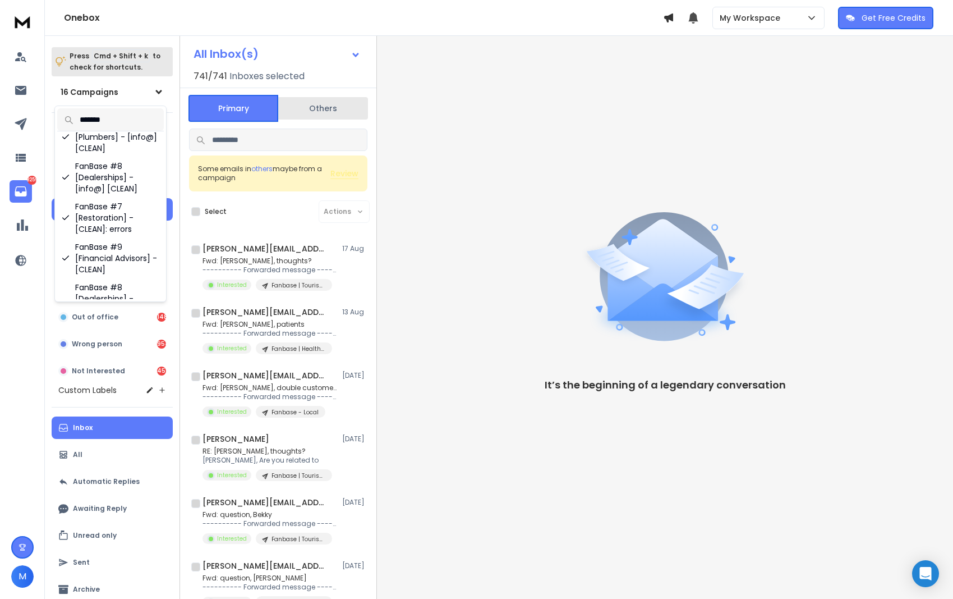
scroll to position [535, 0]
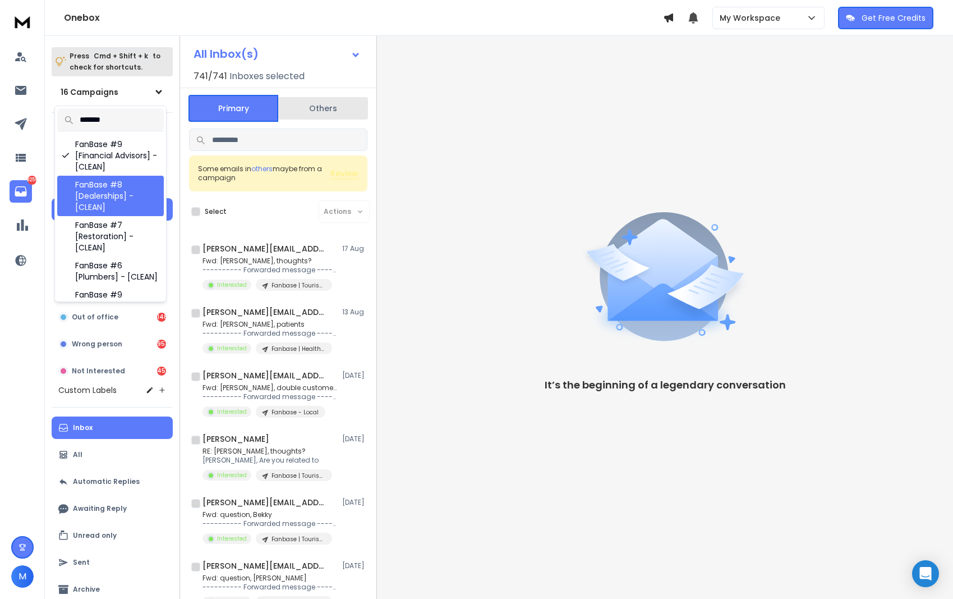
click at [120, 216] on div "FanBase #8 [Dealerships] - [CLEAN]" at bounding box center [110, 196] width 107 height 40
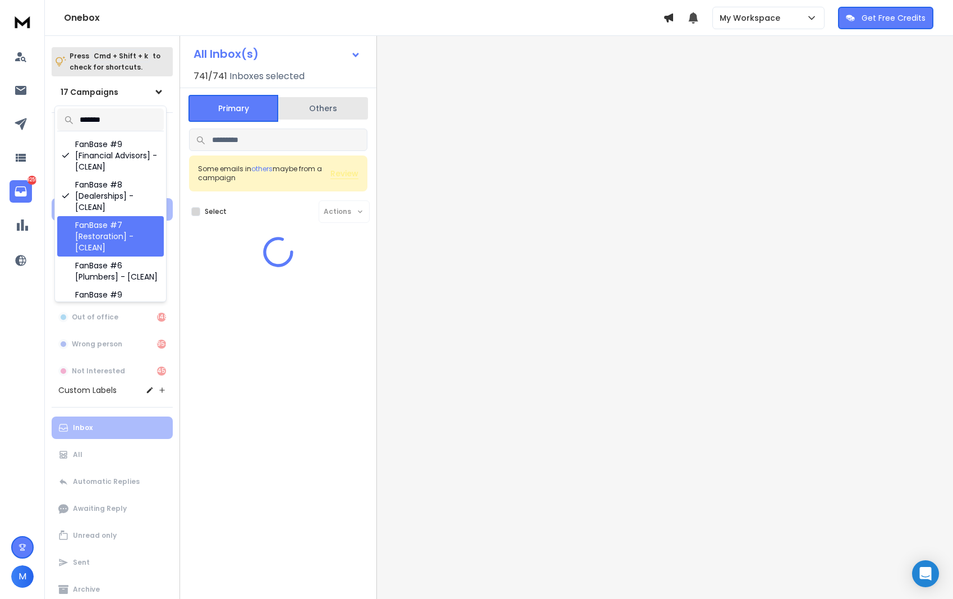
click at [120, 249] on div "FanBase #7 [Restoration] - [CLEAN]" at bounding box center [110, 236] width 107 height 40
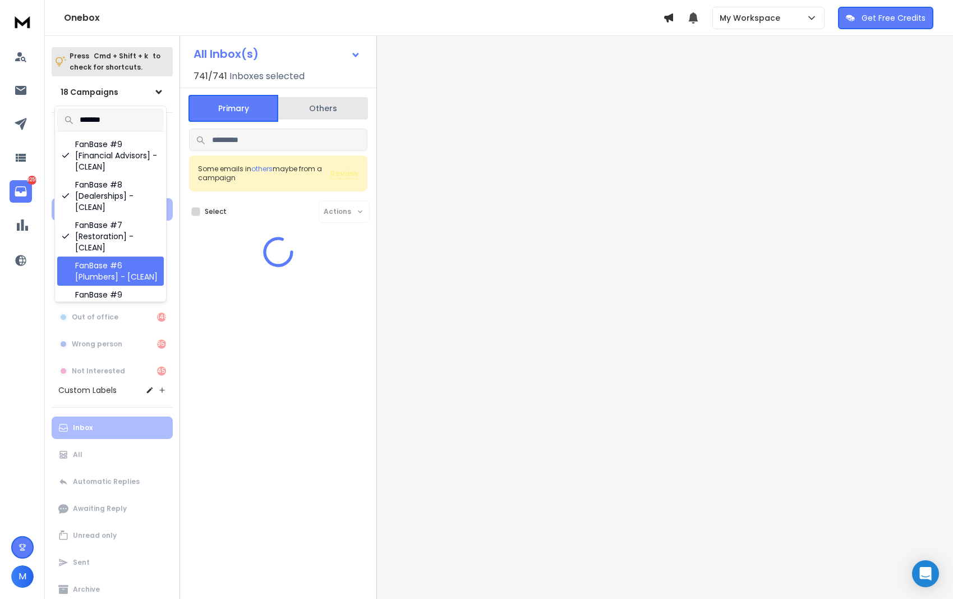
click at [120, 286] on div "FanBase #6 [Plumbers] - [CLEAN]" at bounding box center [110, 270] width 107 height 29
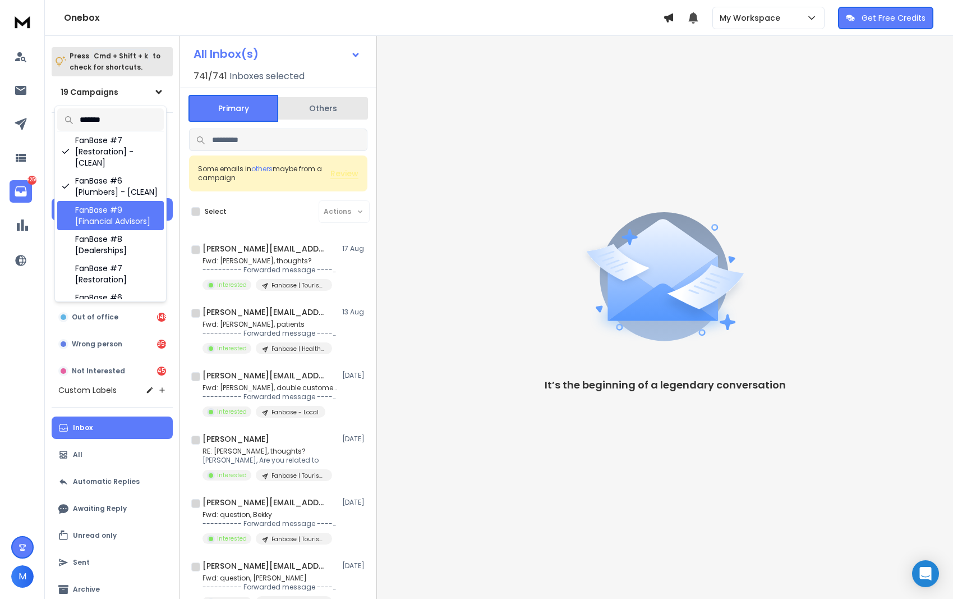
scroll to position [623, 0]
click at [120, 226] on div "FanBase #9 [Financial Advisors]" at bounding box center [110, 211] width 107 height 29
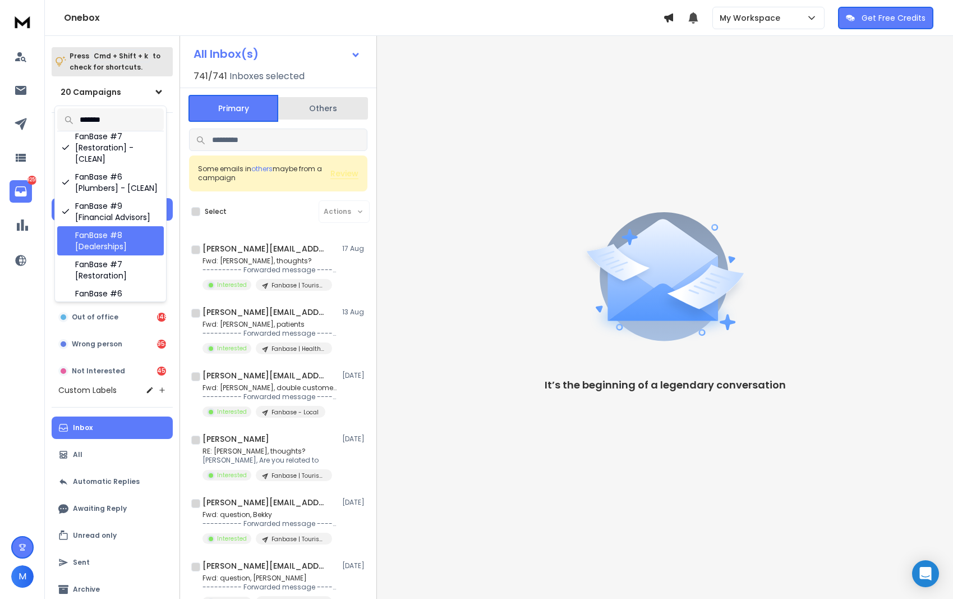
click at [120, 255] on div "FanBase #8 [Dealerships]" at bounding box center [110, 240] width 107 height 29
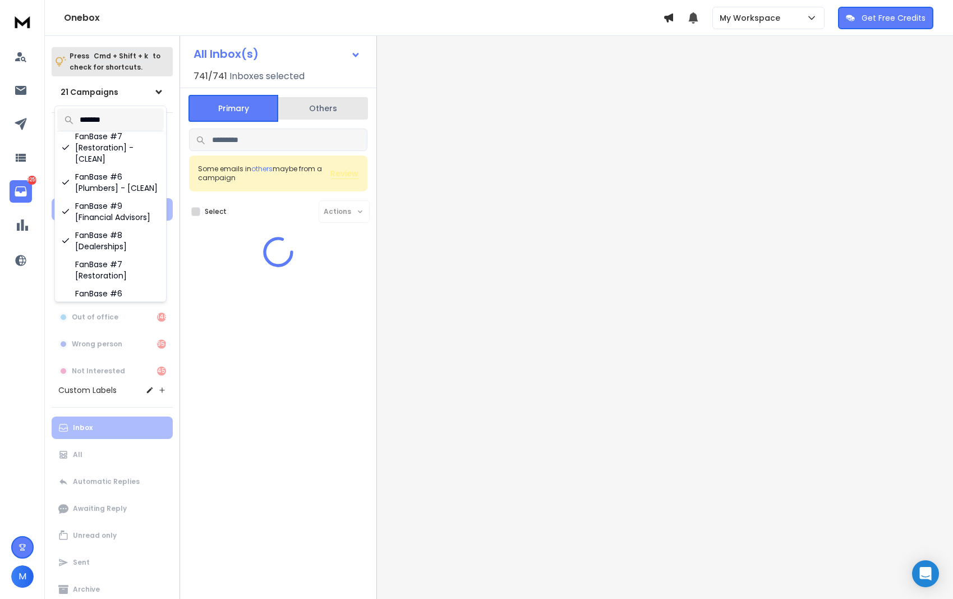
click at [120, 299] on div "******* All Campaigns Fanbase | Healthcare | AI Fanbase | Tourism | AI FanBase …" at bounding box center [110, 203] width 112 height 196
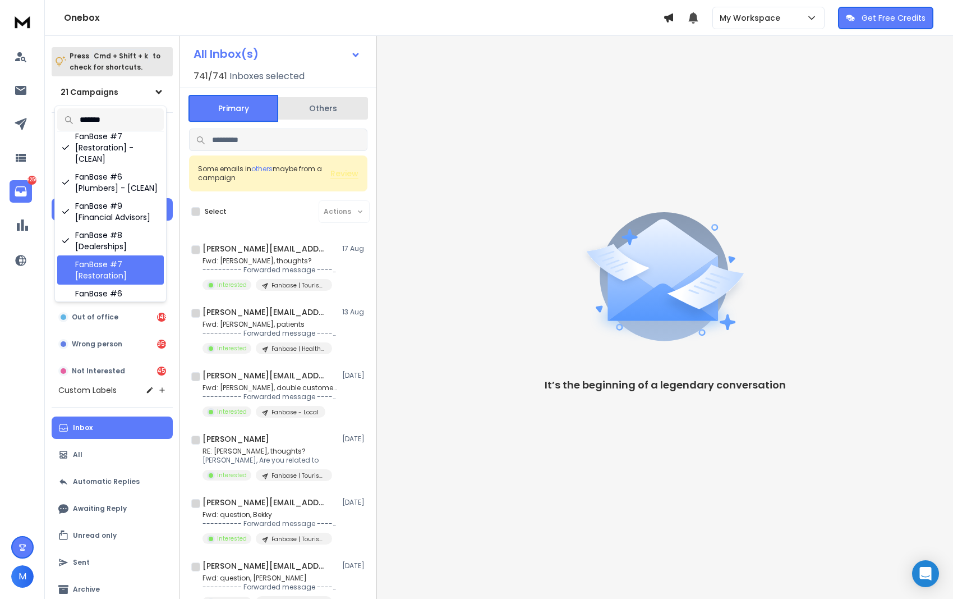
click at [121, 284] on div "FanBase #7 [Restoration]" at bounding box center [110, 269] width 107 height 29
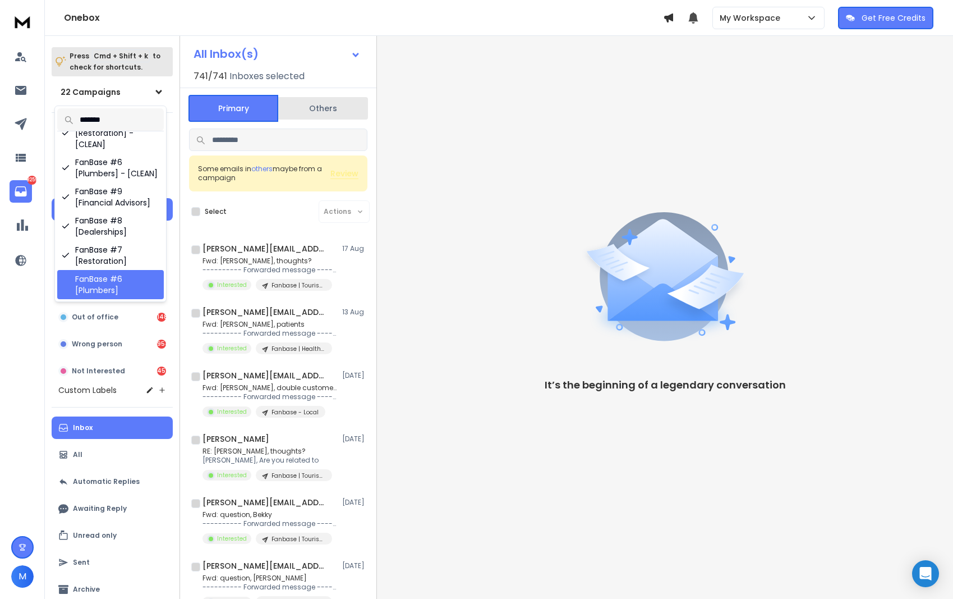
scroll to position [672, 0]
click at [118, 281] on div "FanBase #6 [Plumbers]" at bounding box center [110, 284] width 107 height 29
click at [442, 231] on div "It’s the beginning of a legendary conversation" at bounding box center [665, 290] width 576 height 509
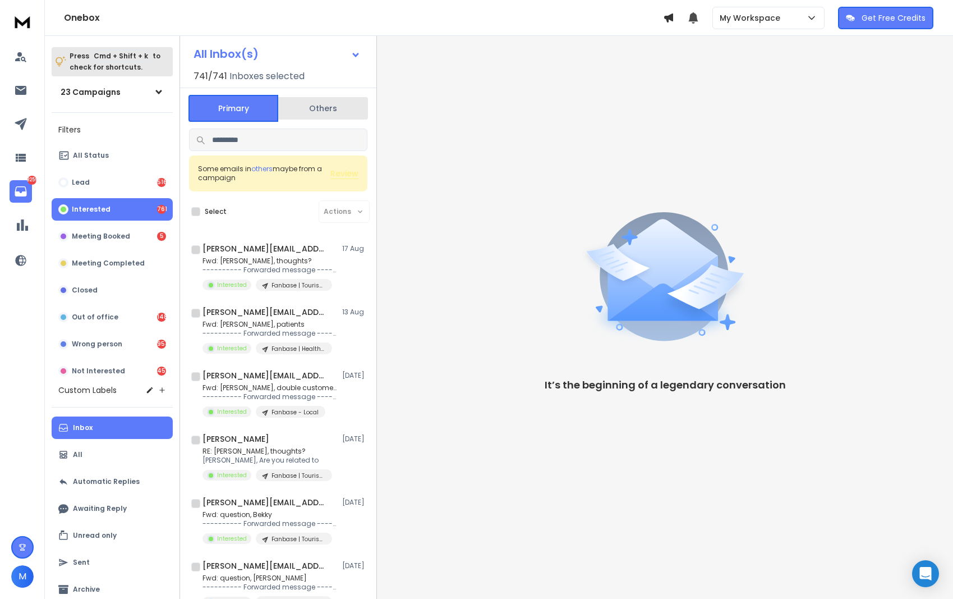
click at [276, 234] on div "[PERSON_NAME][EMAIL_ADDRESS][DOMAIN_NAME] [DATE] Fwd: [PERSON_NAME], thoughts? …" at bounding box center [278, 455] width 196 height 443
click at [277, 320] on p "Fwd: [PERSON_NAME], patients" at bounding box center [270, 324] width 135 height 9
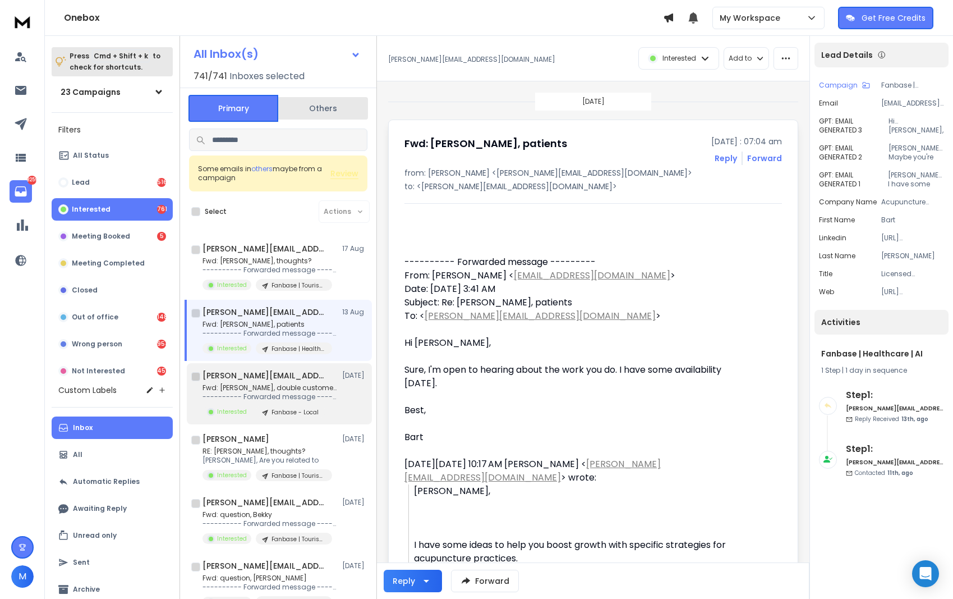
click at [274, 387] on p "Fwd: [PERSON_NAME], double customers?" at bounding box center [270, 387] width 135 height 9
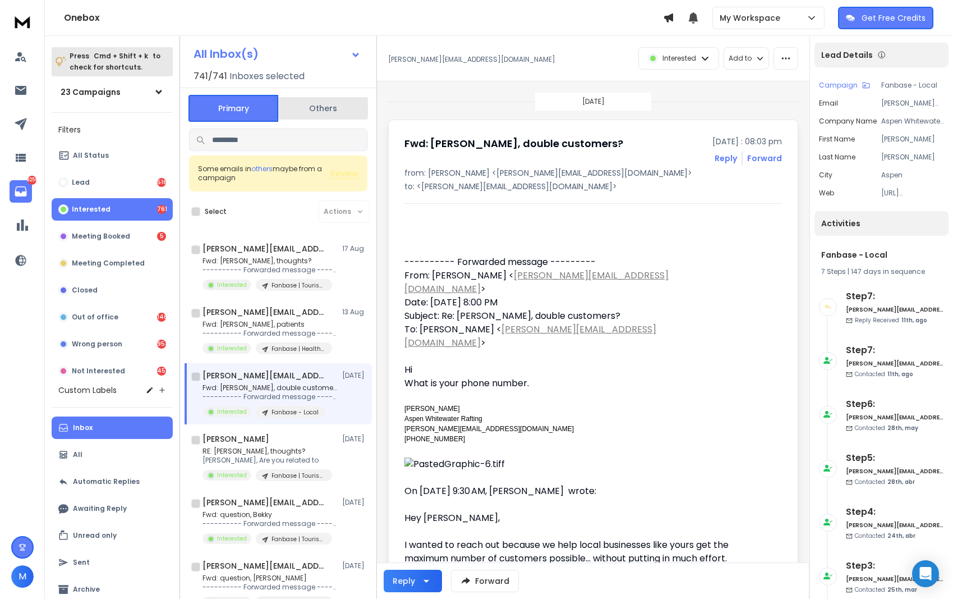
click at [440, 274] on div "From: [PERSON_NAME] < [PERSON_NAME][EMAIL_ADDRESS][DOMAIN_NAME] >" at bounding box center [569, 282] width 328 height 27
drag, startPoint x: 440, startPoint y: 274, endPoint x: 601, endPoint y: 270, distance: 161.1
click at [601, 270] on div "From: [PERSON_NAME] < [PERSON_NAME][EMAIL_ADDRESS][DOMAIN_NAME] >" at bounding box center [569, 282] width 328 height 27
copy div "[PERSON_NAME] < [PERSON_NAME][EMAIL_ADDRESS][DOMAIN_NAME]"
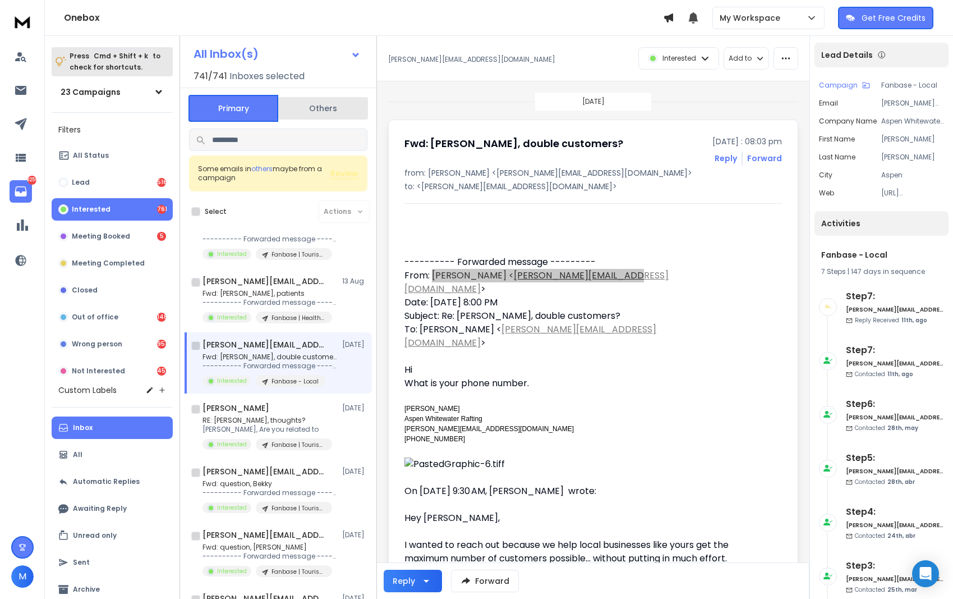
scroll to position [39, 0]
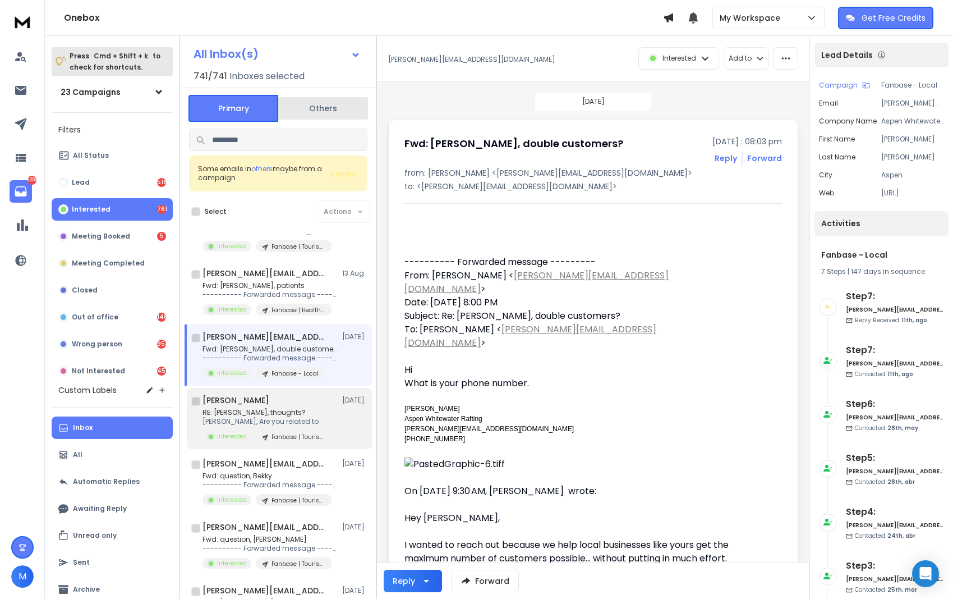
click at [263, 410] on p "RE: [PERSON_NAME], thoughts?" at bounding box center [268, 412] width 130 height 9
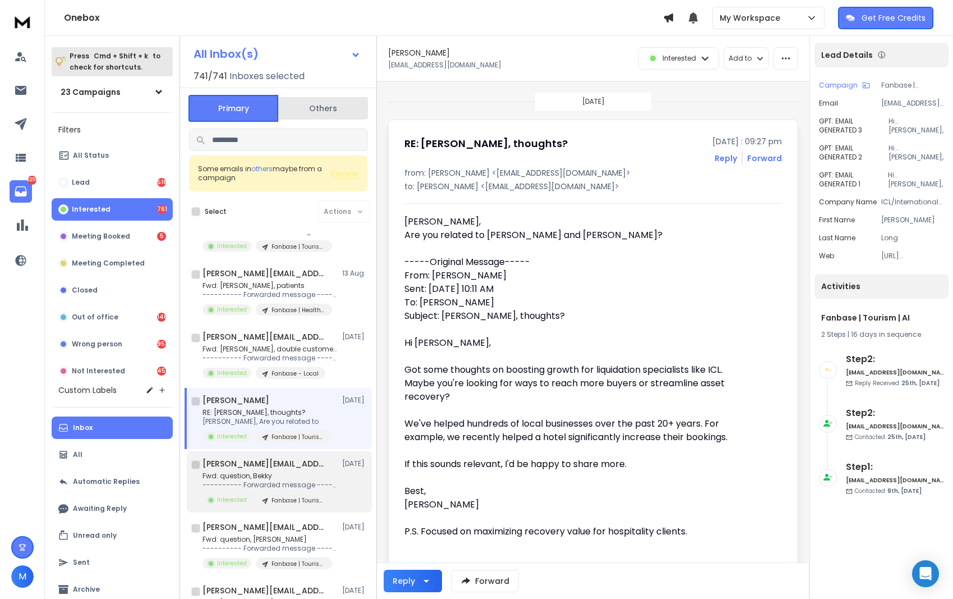
click at [281, 458] on h1 "[PERSON_NAME][EMAIL_ADDRESS][DOMAIN_NAME]" at bounding box center [264, 463] width 123 height 11
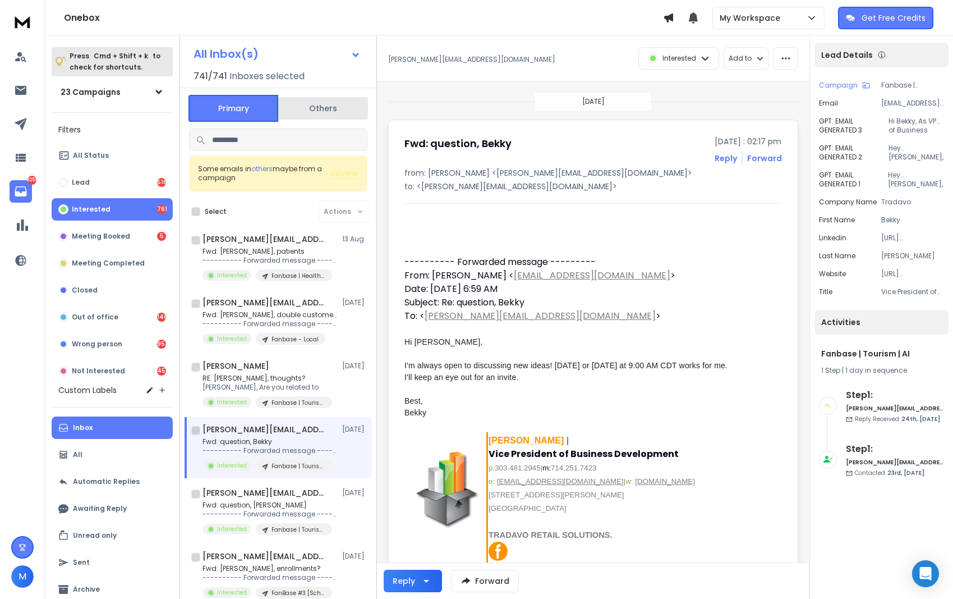
scroll to position [80, 0]
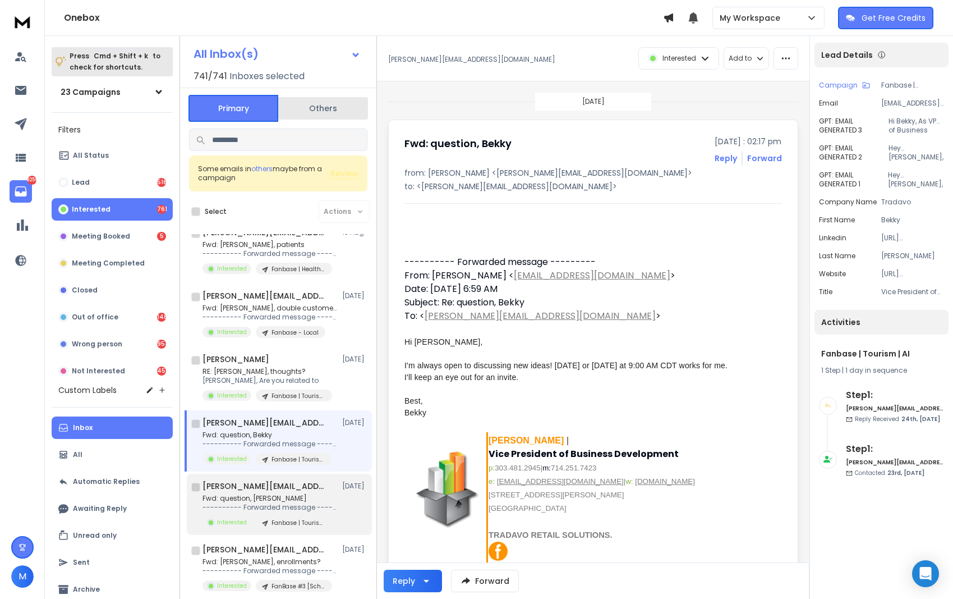
click at [277, 483] on h1 "[PERSON_NAME][EMAIL_ADDRESS][DOMAIN_NAME]" at bounding box center [264, 485] width 123 height 11
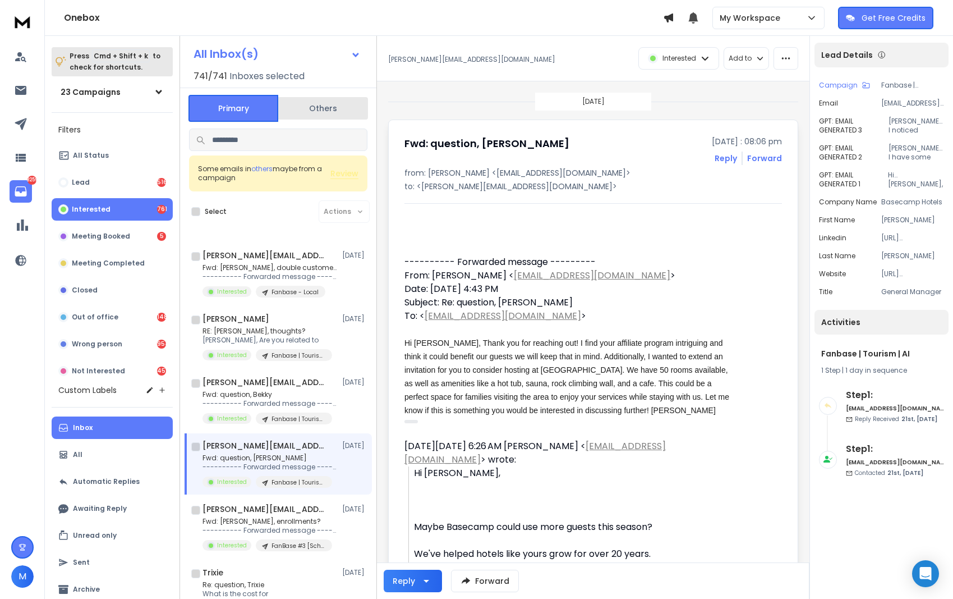
scroll to position [145, 0]
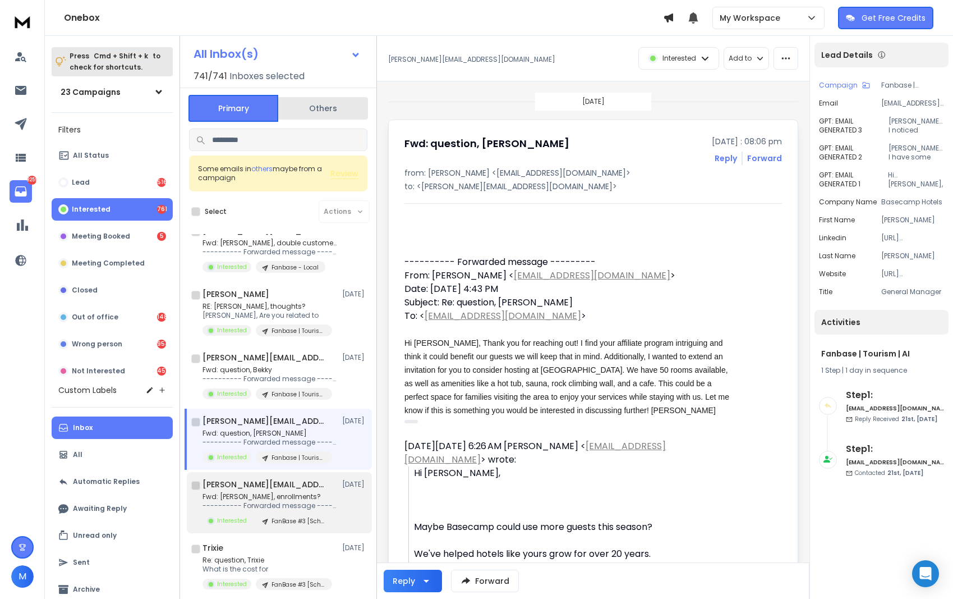
click at [277, 487] on h1 "[PERSON_NAME][EMAIL_ADDRESS][DOMAIN_NAME]" at bounding box center [264, 484] width 123 height 11
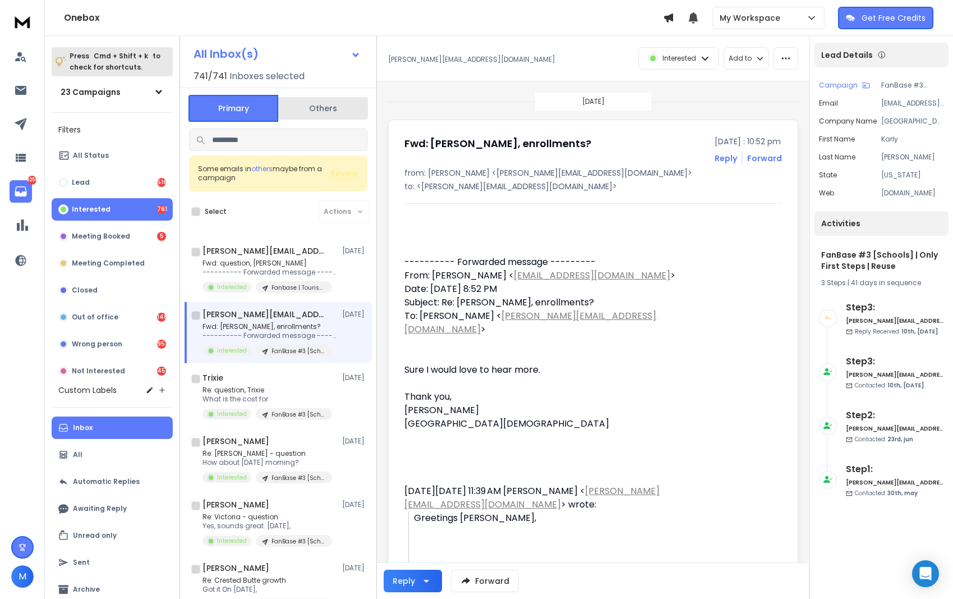
scroll to position [318, 0]
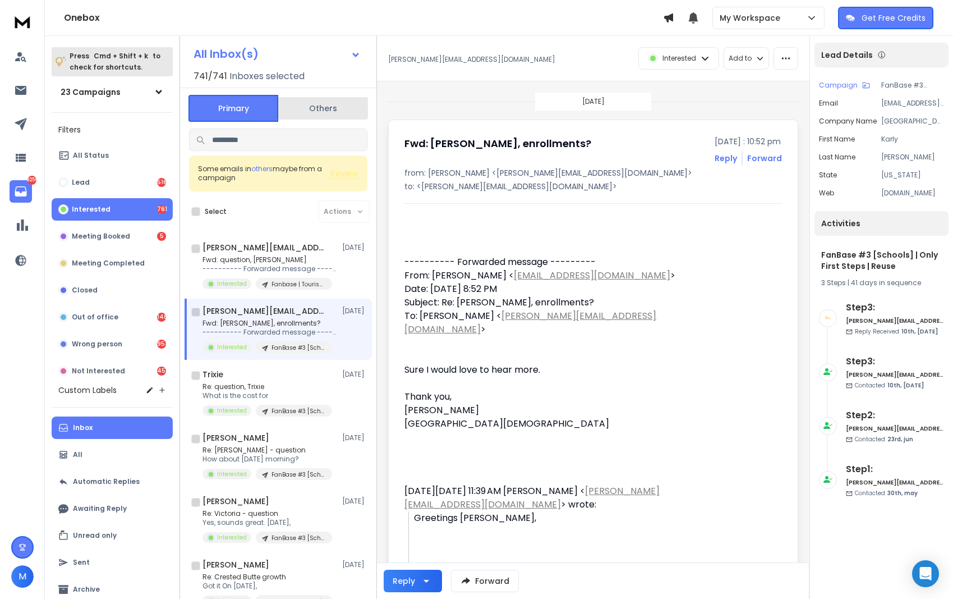
click at [431, 275] on div "From: [PERSON_NAME] < [EMAIL_ADDRESS][DOMAIN_NAME] >" at bounding box center [569, 275] width 328 height 13
drag, startPoint x: 431, startPoint y: 275, endPoint x: 613, endPoint y: 279, distance: 182.4
click at [613, 279] on div "From: [PERSON_NAME] < [EMAIL_ADDRESS][DOMAIN_NAME] >" at bounding box center [569, 275] width 328 height 13
copy div "[PERSON_NAME] < [EMAIL_ADDRESS][DOMAIN_NAME]"
click at [297, 383] on p "Re: question, Trixie" at bounding box center [268, 386] width 130 height 9
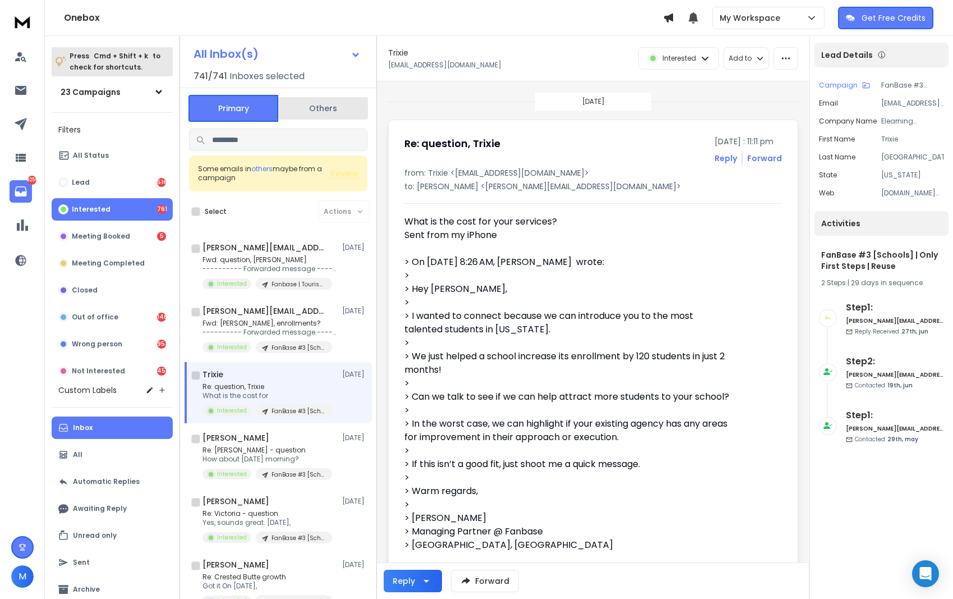
click at [403, 215] on div "Re: question, Trixie [DATE] : 11:11 pm Reply Forward from: [PERSON_NAME] <[EMAI…" at bounding box center [593, 355] width 410 height 471
drag, startPoint x: 403, startPoint y: 215, endPoint x: 475, endPoint y: 240, distance: 76.5
click at [475, 240] on div "Re: question, Trixie [DATE] : 11:11 pm Reply Forward from: [PERSON_NAME] <[EMAI…" at bounding box center [593, 355] width 410 height 471
click at [475, 240] on div "What is the cost for your services? Sent from my iPhone > On [DATE] 8:26 AM, [P…" at bounding box center [573, 394] width 337 height 359
drag, startPoint x: 475, startPoint y: 240, endPoint x: 442, endPoint y: 224, distance: 36.4
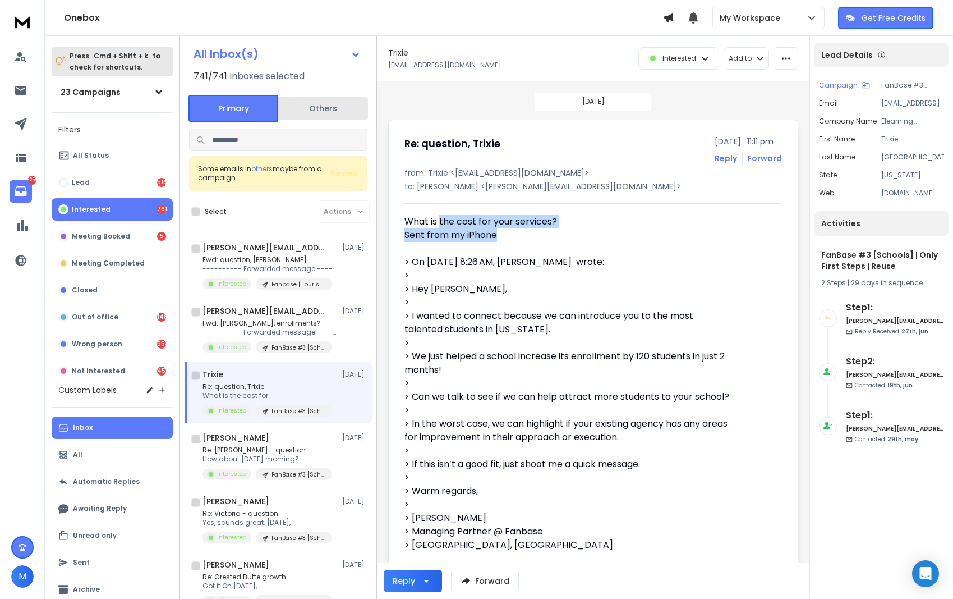
click at [442, 224] on div "What is the cost for your services? Sent from my iPhone > On [DATE] 8:26 AM, [P…" at bounding box center [573, 394] width 337 height 359
click at [442, 225] on div "What is the cost for your services? Sent from my iPhone > On [DATE] 8:26 AM, [P…" at bounding box center [573, 394] width 337 height 359
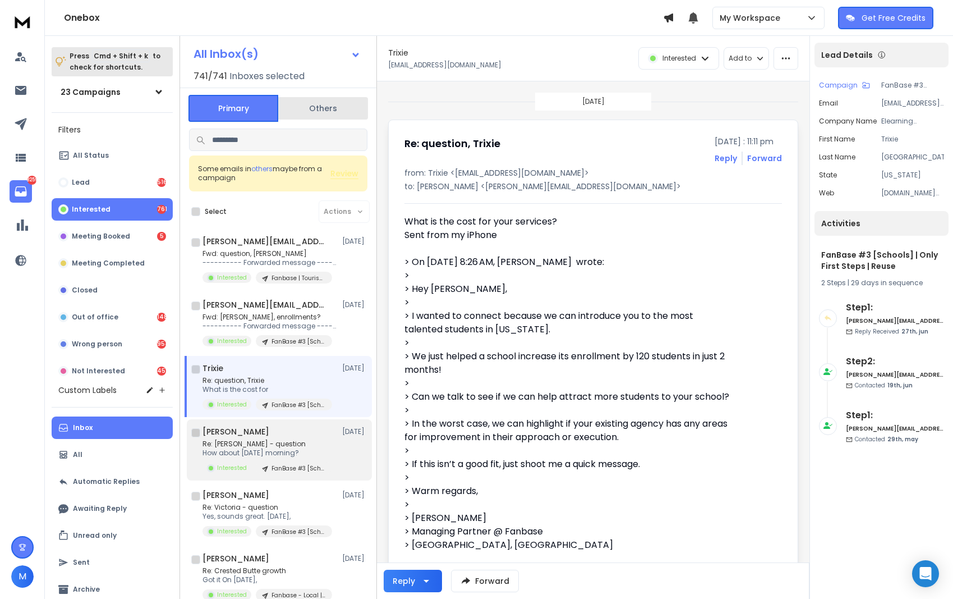
scroll to position [321, 0]
